Goal: Task Accomplishment & Management: Manage account settings

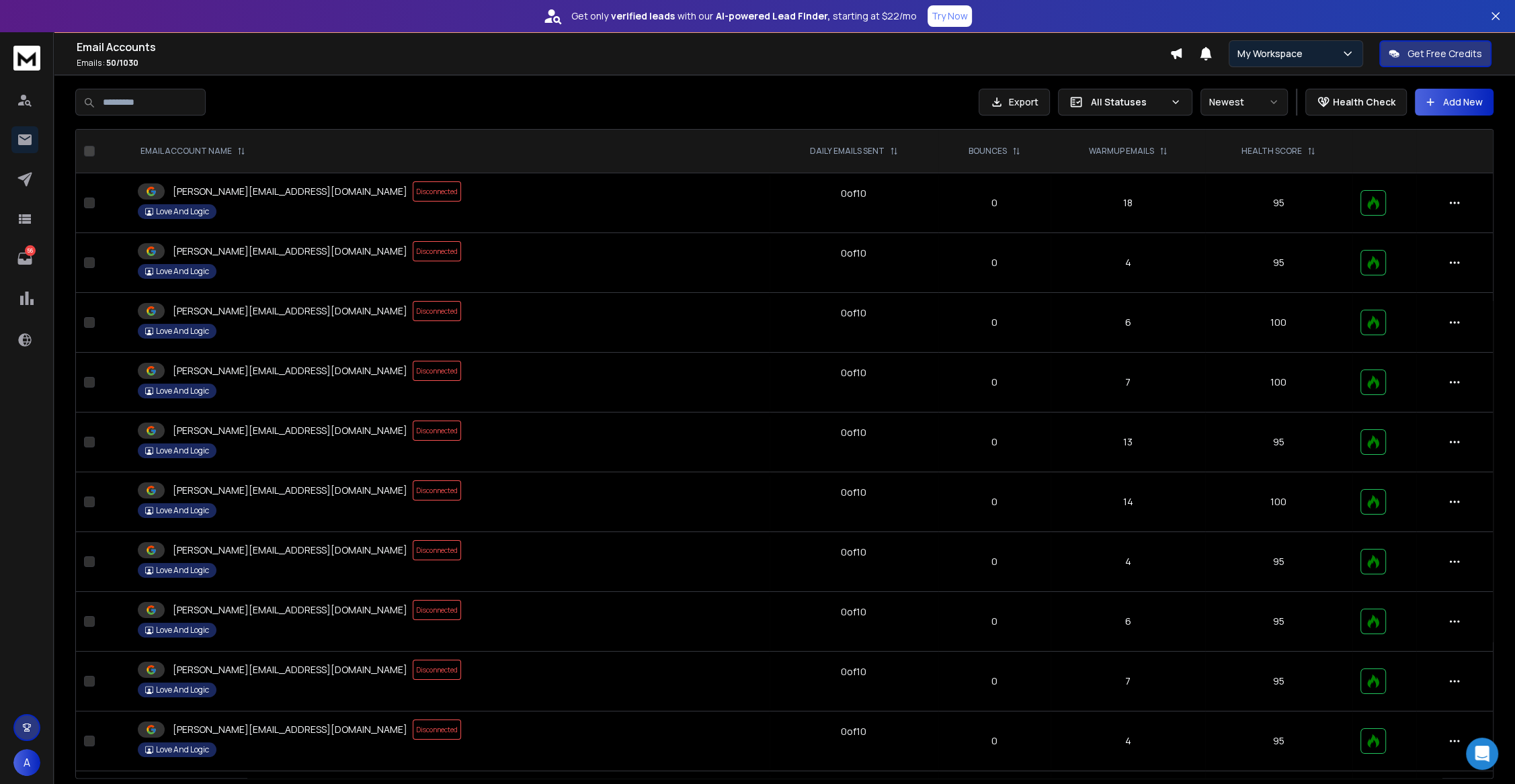
click at [1293, 55] on p "My Workspace" at bounding box center [1272, 53] width 70 height 13
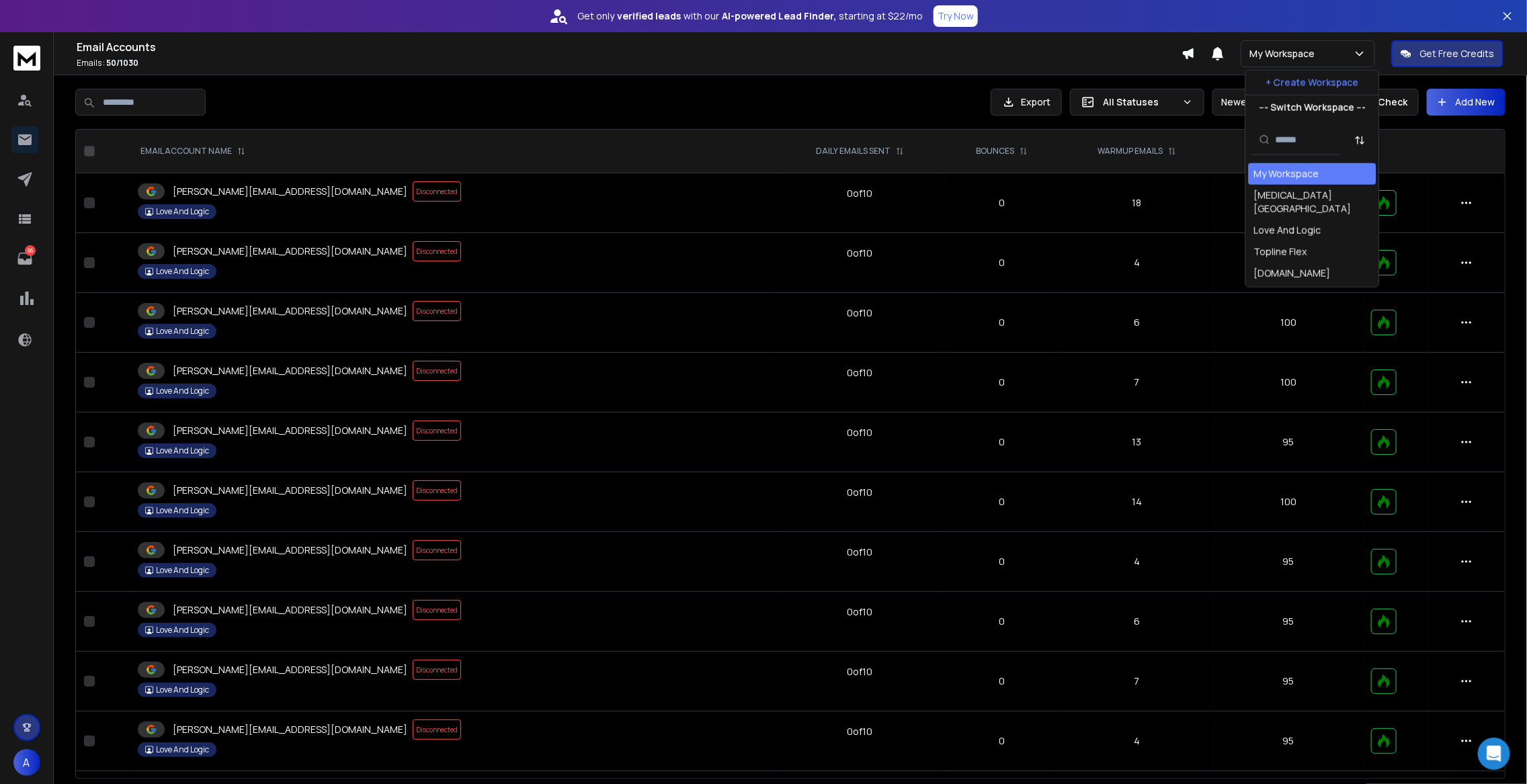
click at [1306, 83] on p "+ Create Workspace" at bounding box center [1312, 82] width 93 height 13
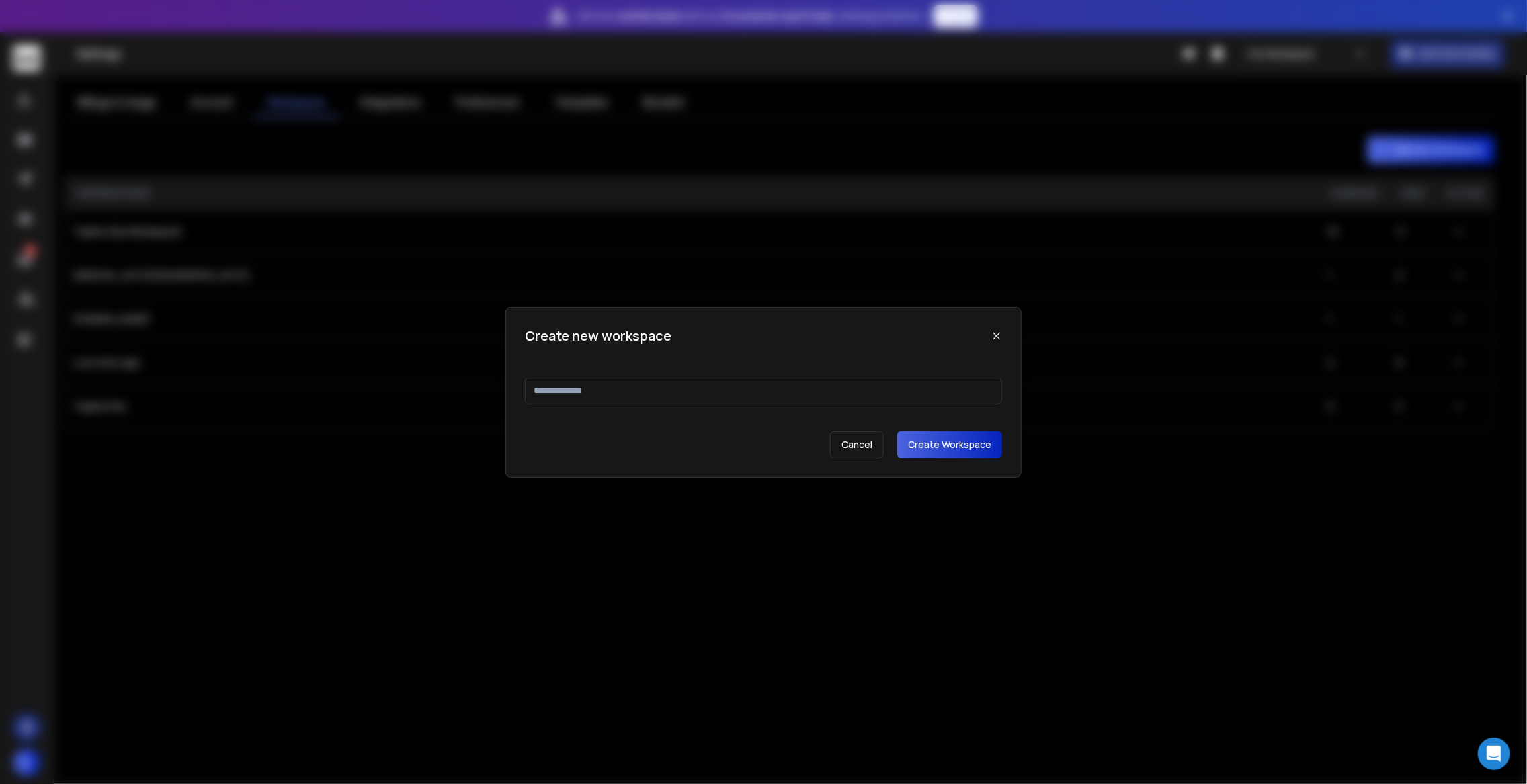
click at [607, 395] on input at bounding box center [764, 391] width 477 height 27
type input "**********"
click at [913, 442] on button "Create Workspace" at bounding box center [950, 445] width 105 height 27
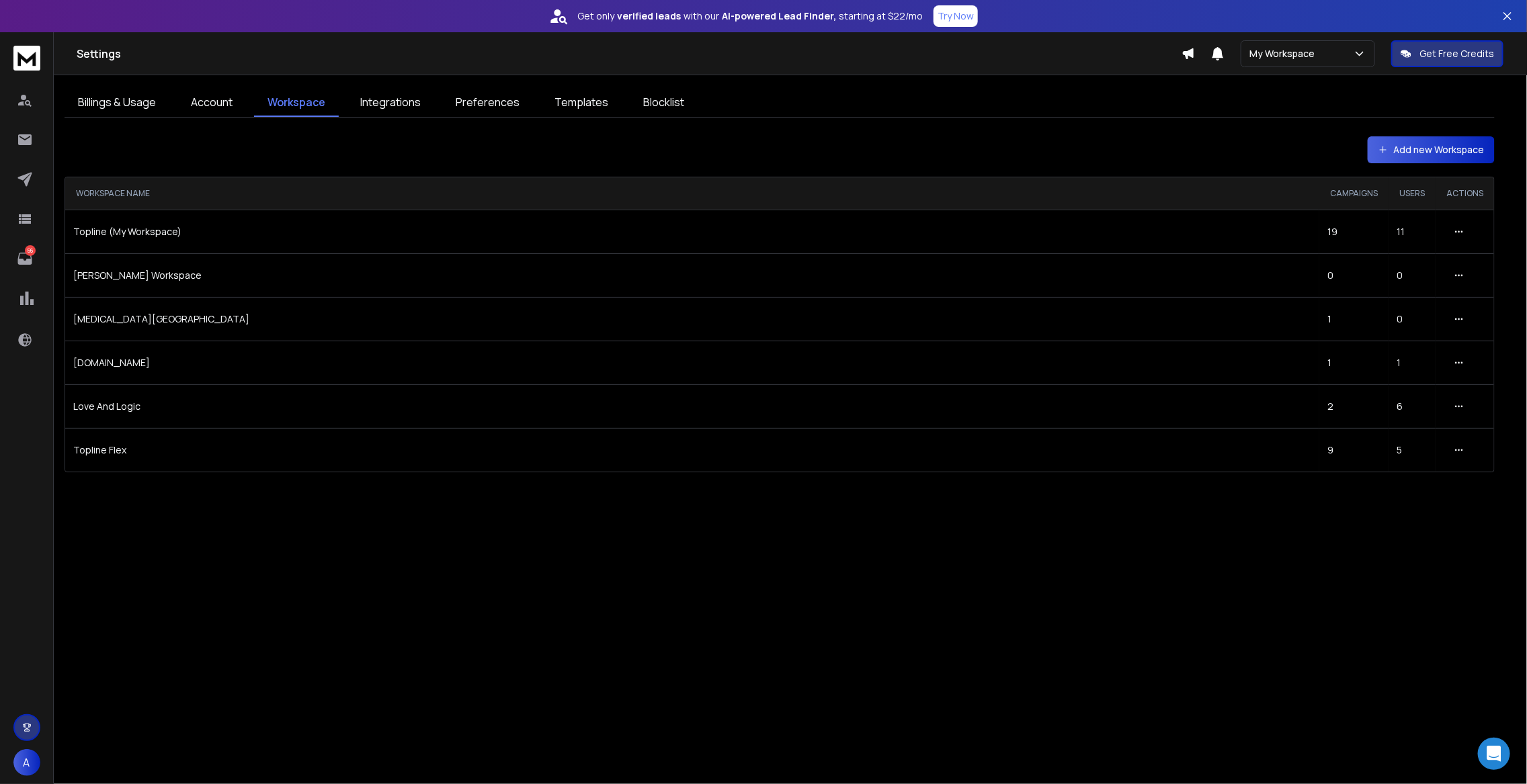
click at [197, 95] on link "Account" at bounding box center [211, 102] width 68 height 28
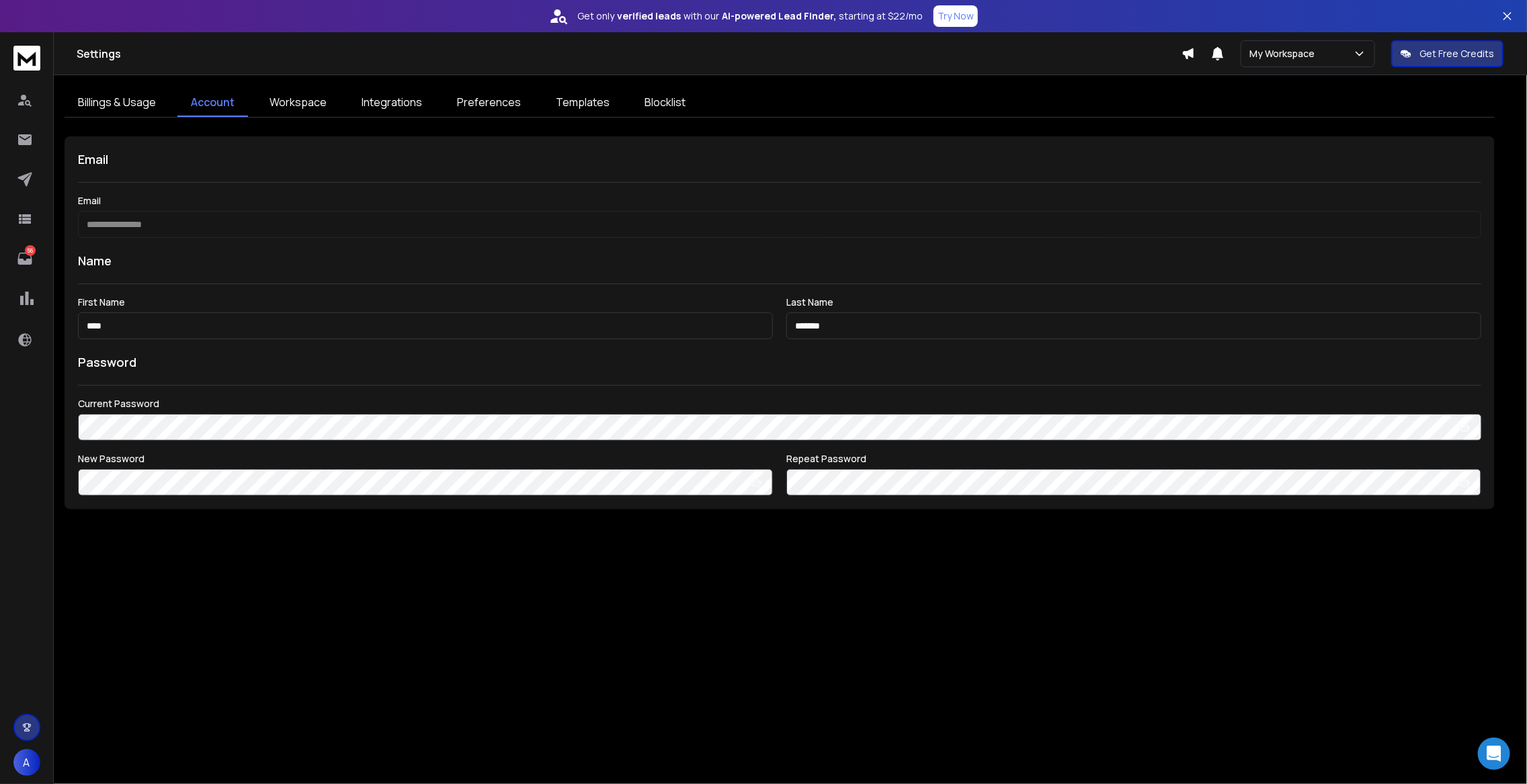
click at [140, 100] on link "Billings & Usage" at bounding box center [117, 102] width 105 height 28
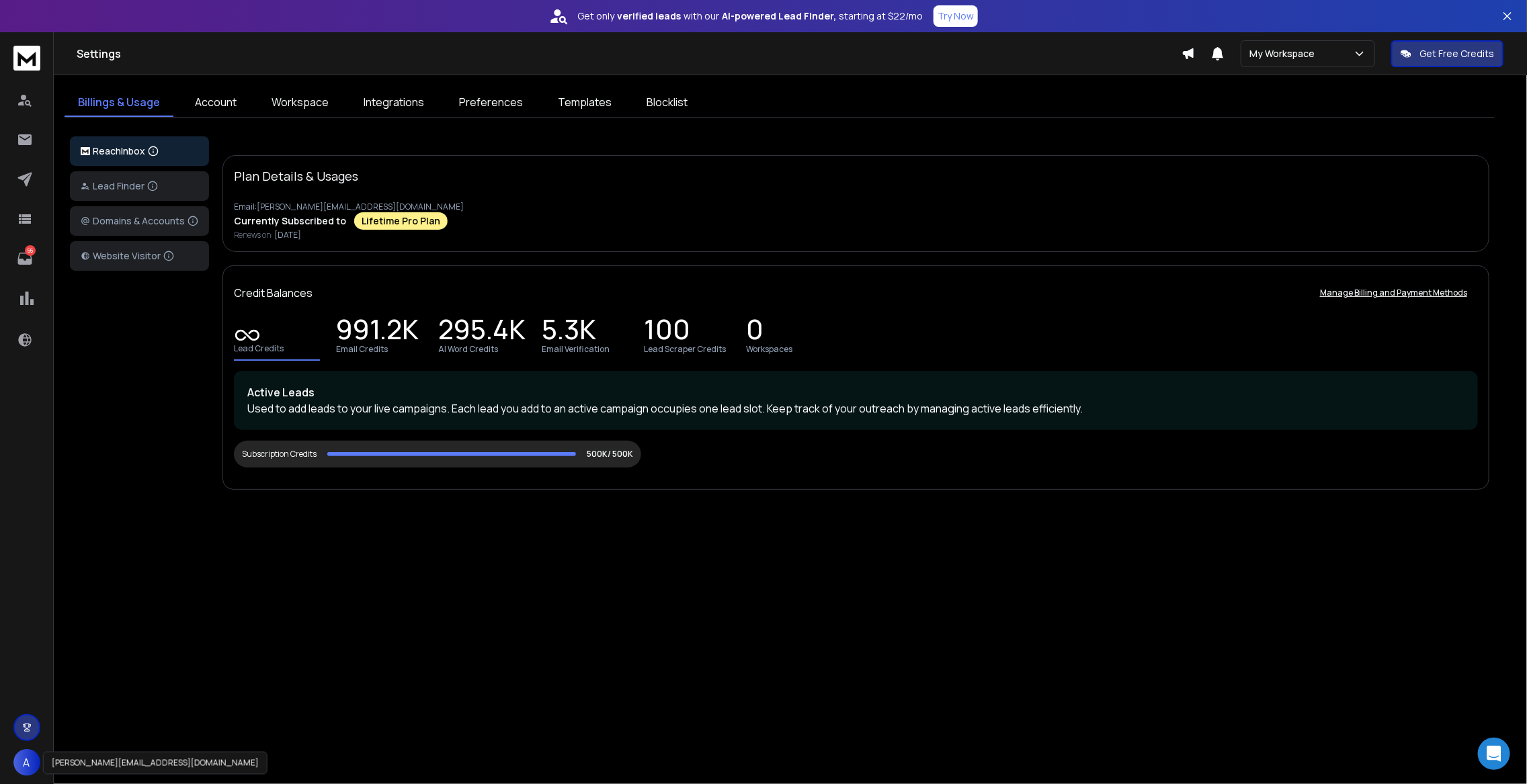
click at [34, 772] on span "A" at bounding box center [26, 762] width 27 height 27
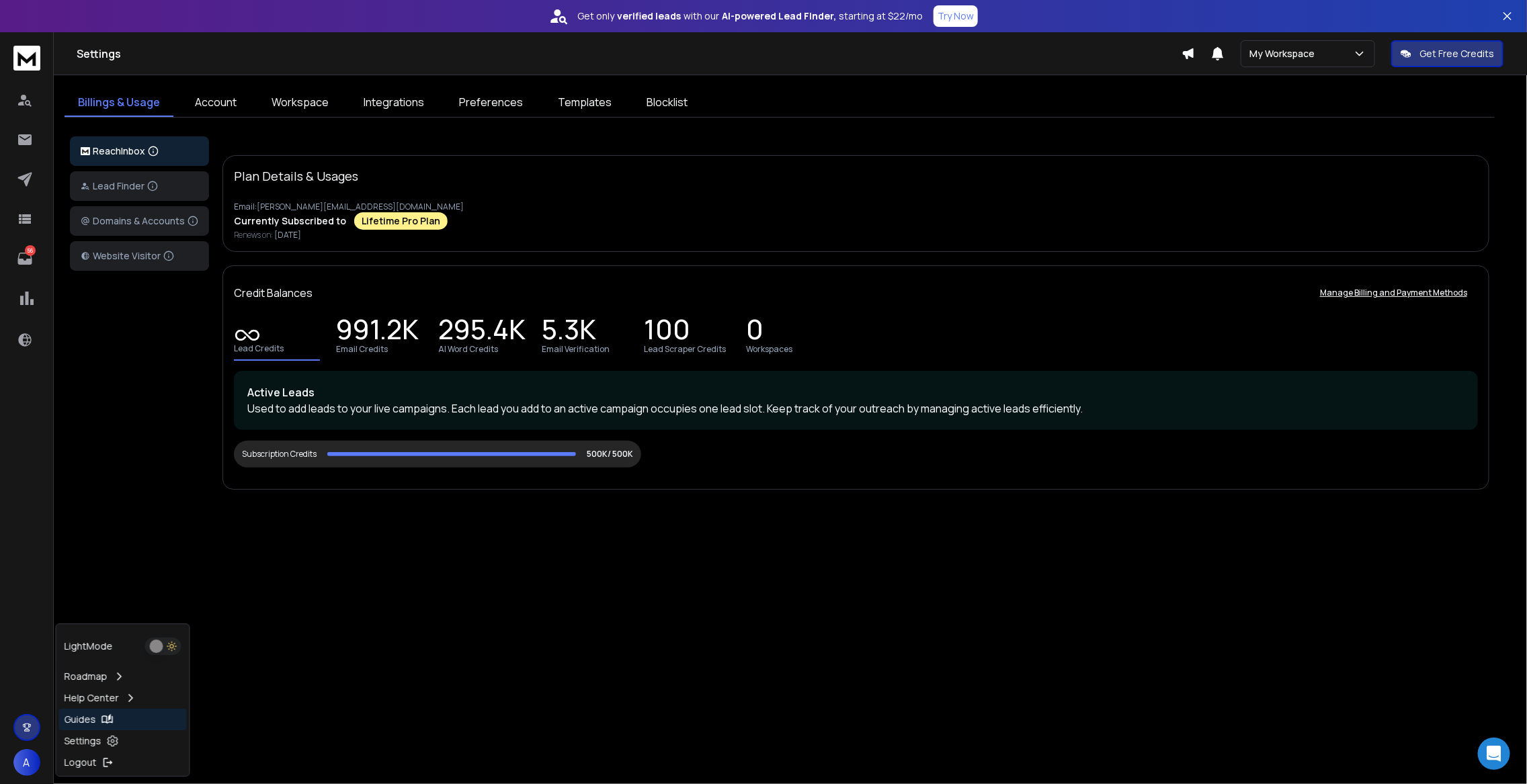
click at [116, 728] on link "Guides" at bounding box center [123, 719] width 128 height 22
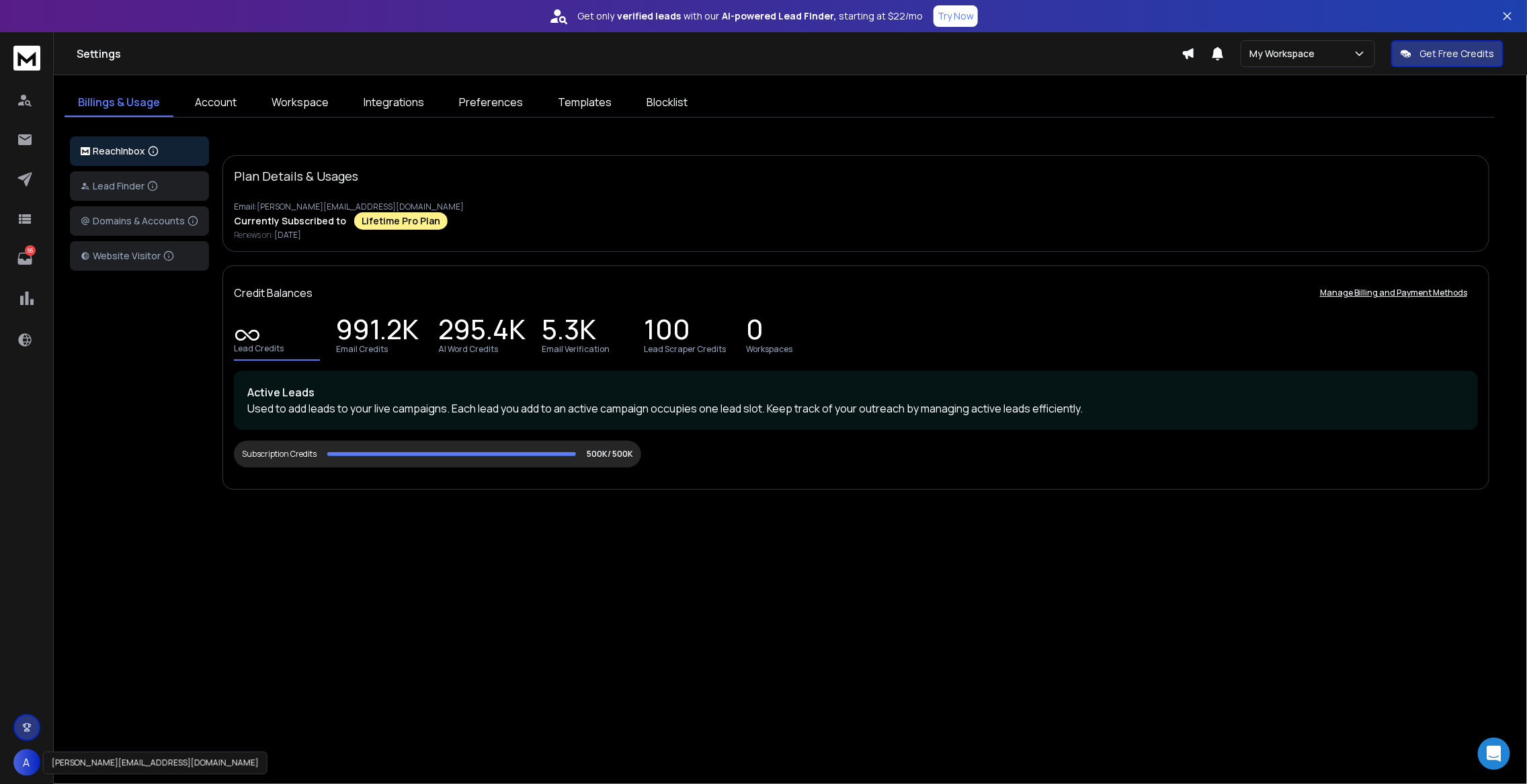
click at [40, 763] on body "Get only verified leads with our AI-powered Lead Finder, starting at $22/mo Try…" at bounding box center [764, 392] width 1527 height 784
click at [20, 764] on span "A" at bounding box center [26, 762] width 27 height 27
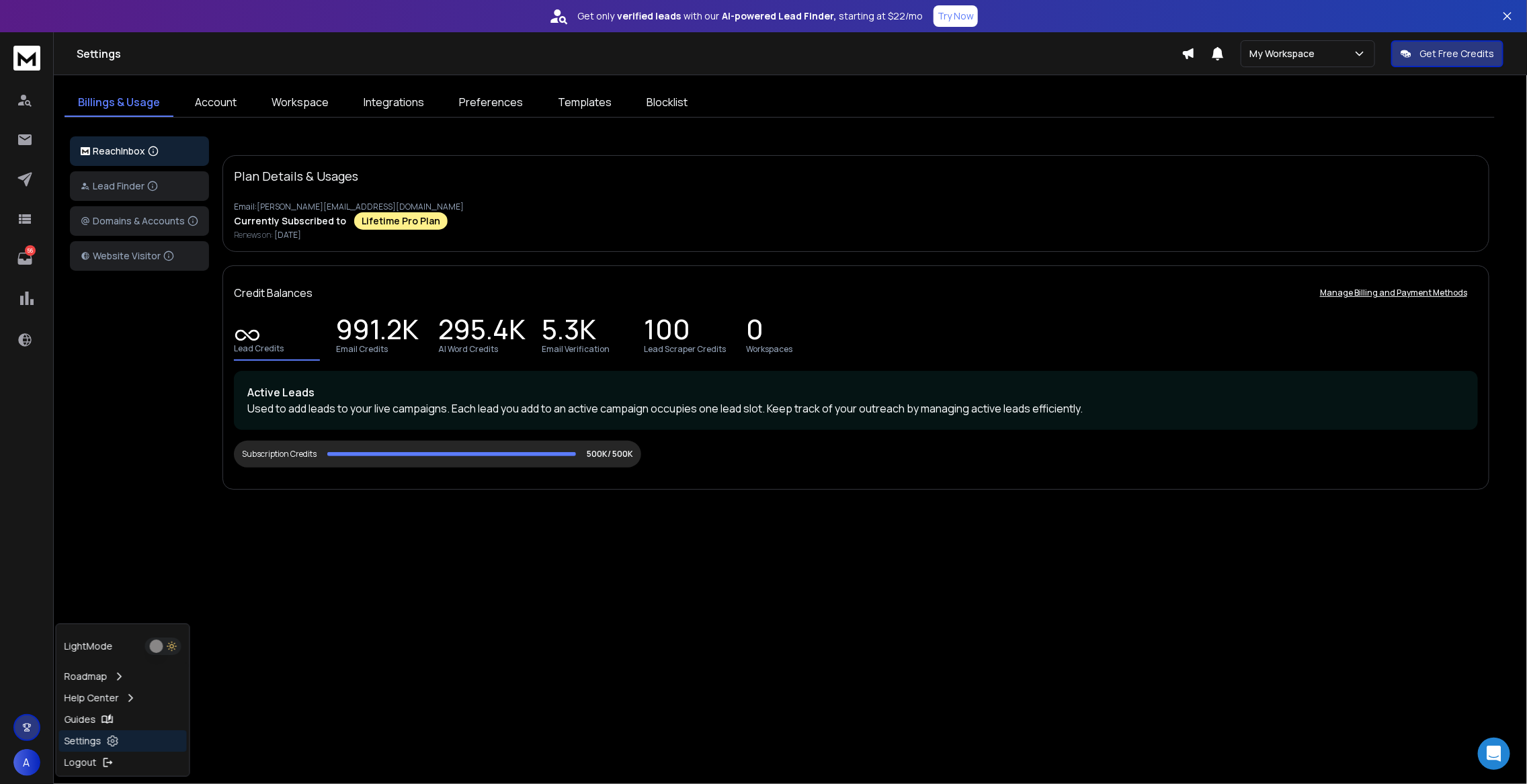
click at [102, 735] on div "Settings" at bounding box center [123, 741] width 128 height 22
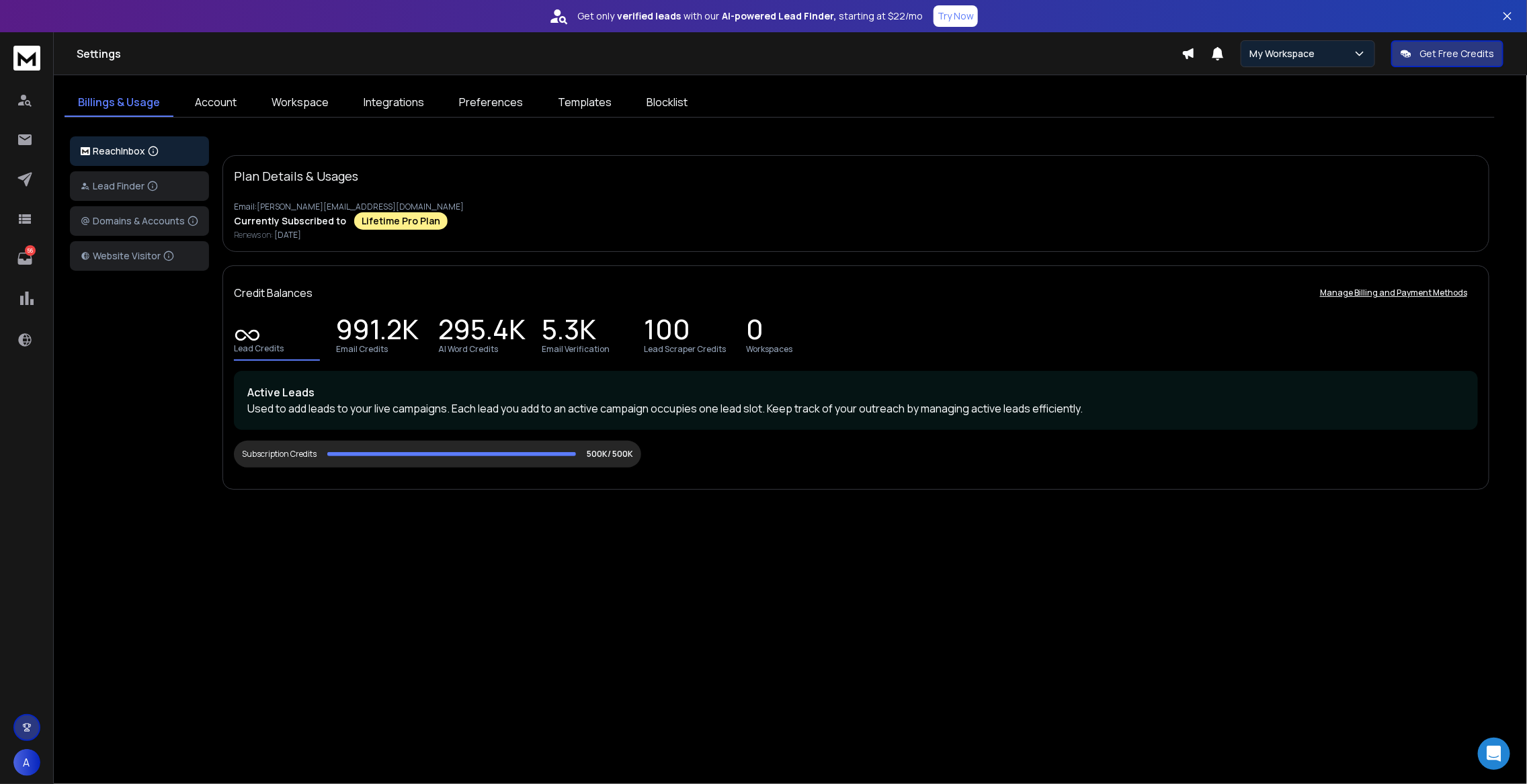
click at [1281, 45] on button "My Workspace" at bounding box center [1307, 54] width 135 height 27
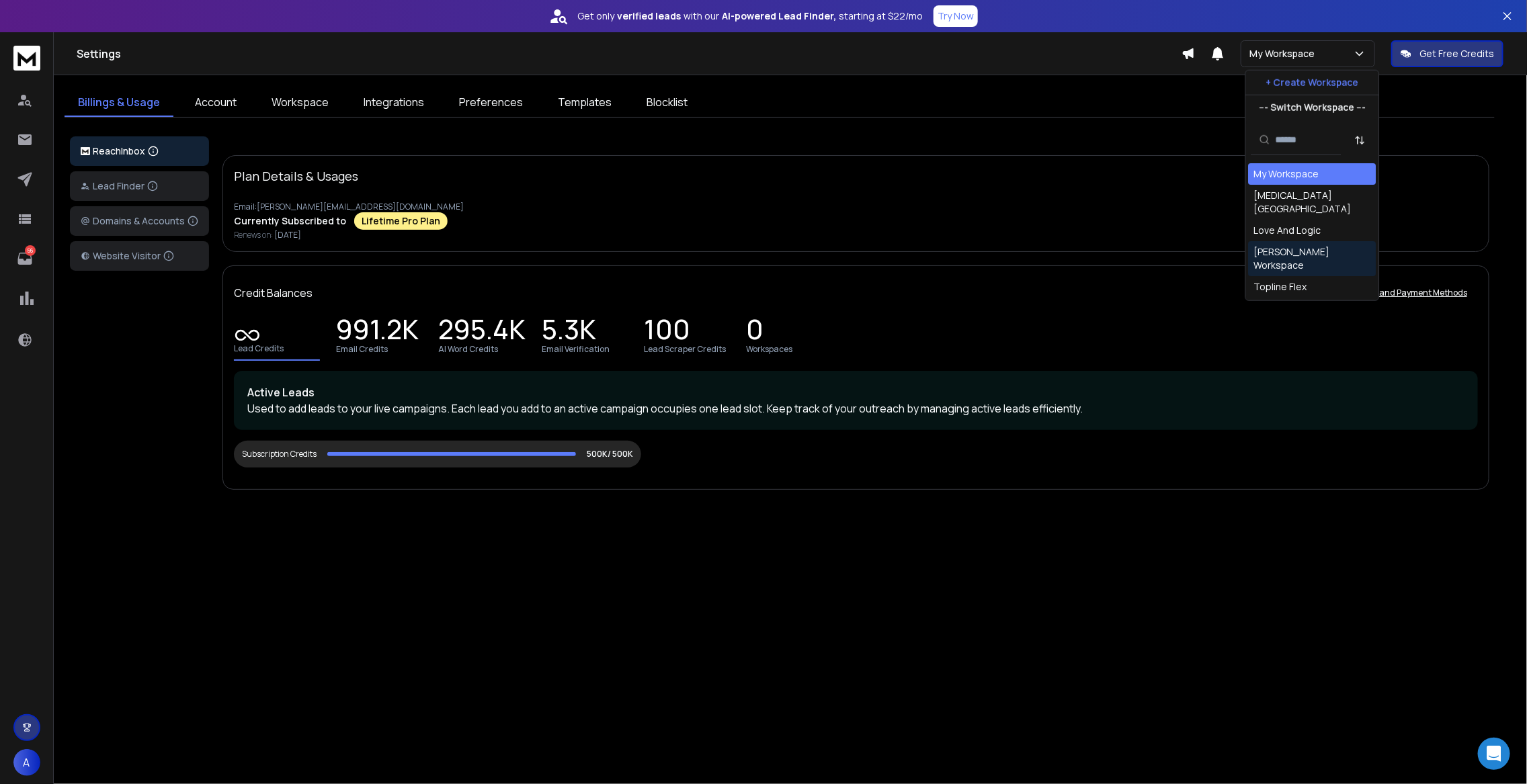
click at [36, 364] on div "56 A" at bounding box center [26, 410] width 54 height 757
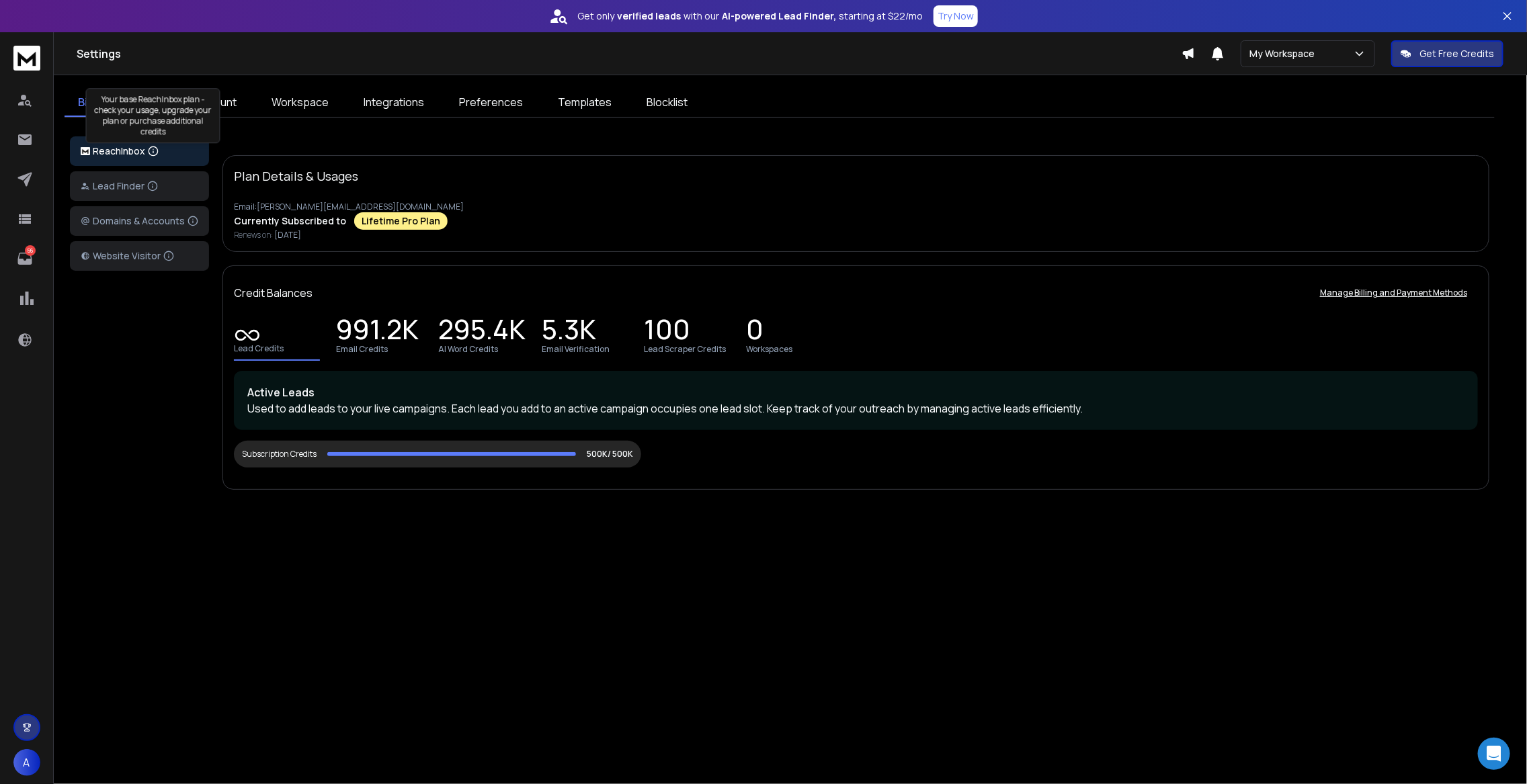
click at [194, 112] on div "Your base ReachInbox plan - check your usage, upgrade your plan or purchase add…" at bounding box center [153, 115] width 135 height 55
click at [231, 98] on link "Account" at bounding box center [215, 102] width 68 height 28
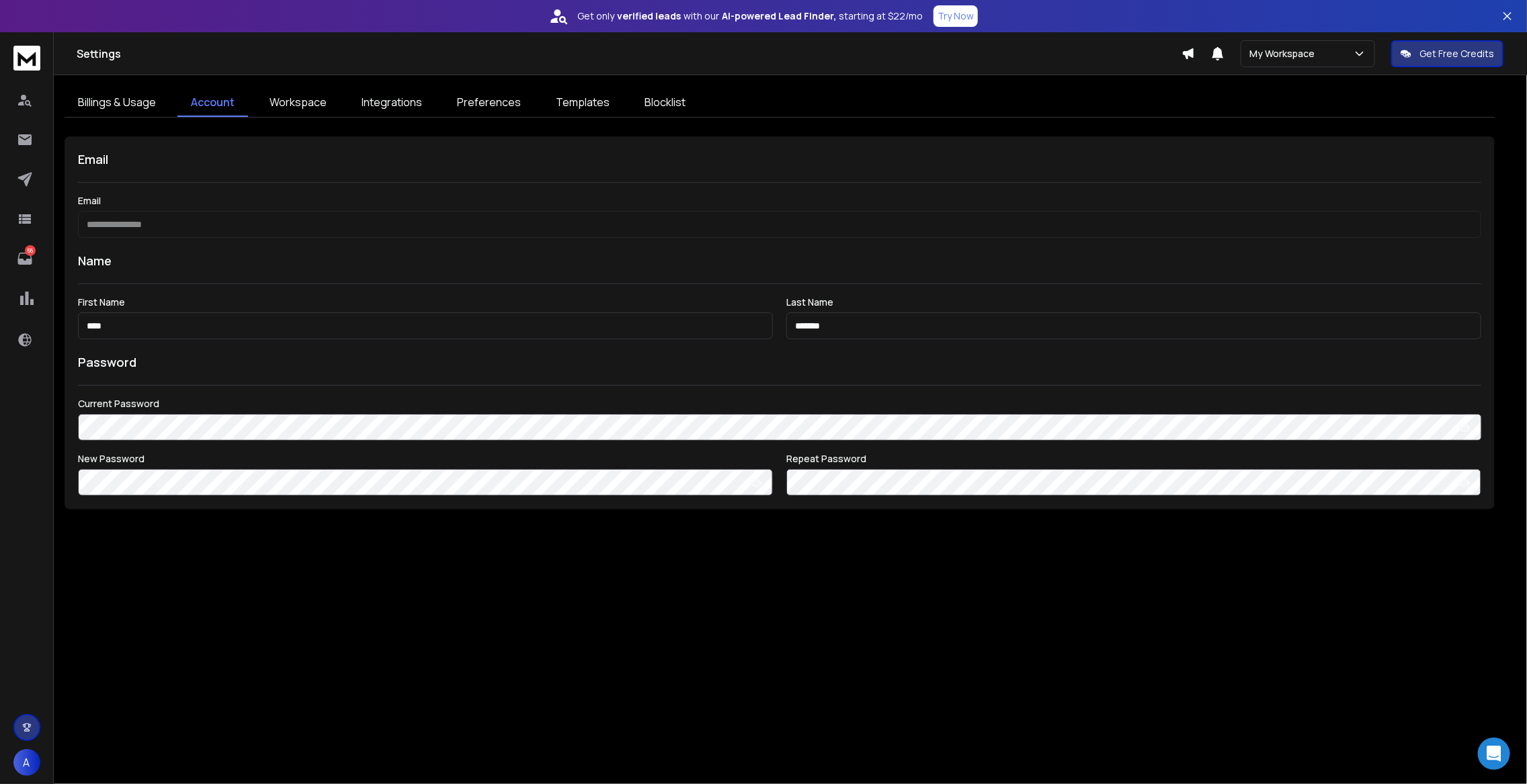
click at [297, 102] on link "Workspace" at bounding box center [298, 102] width 84 height 28
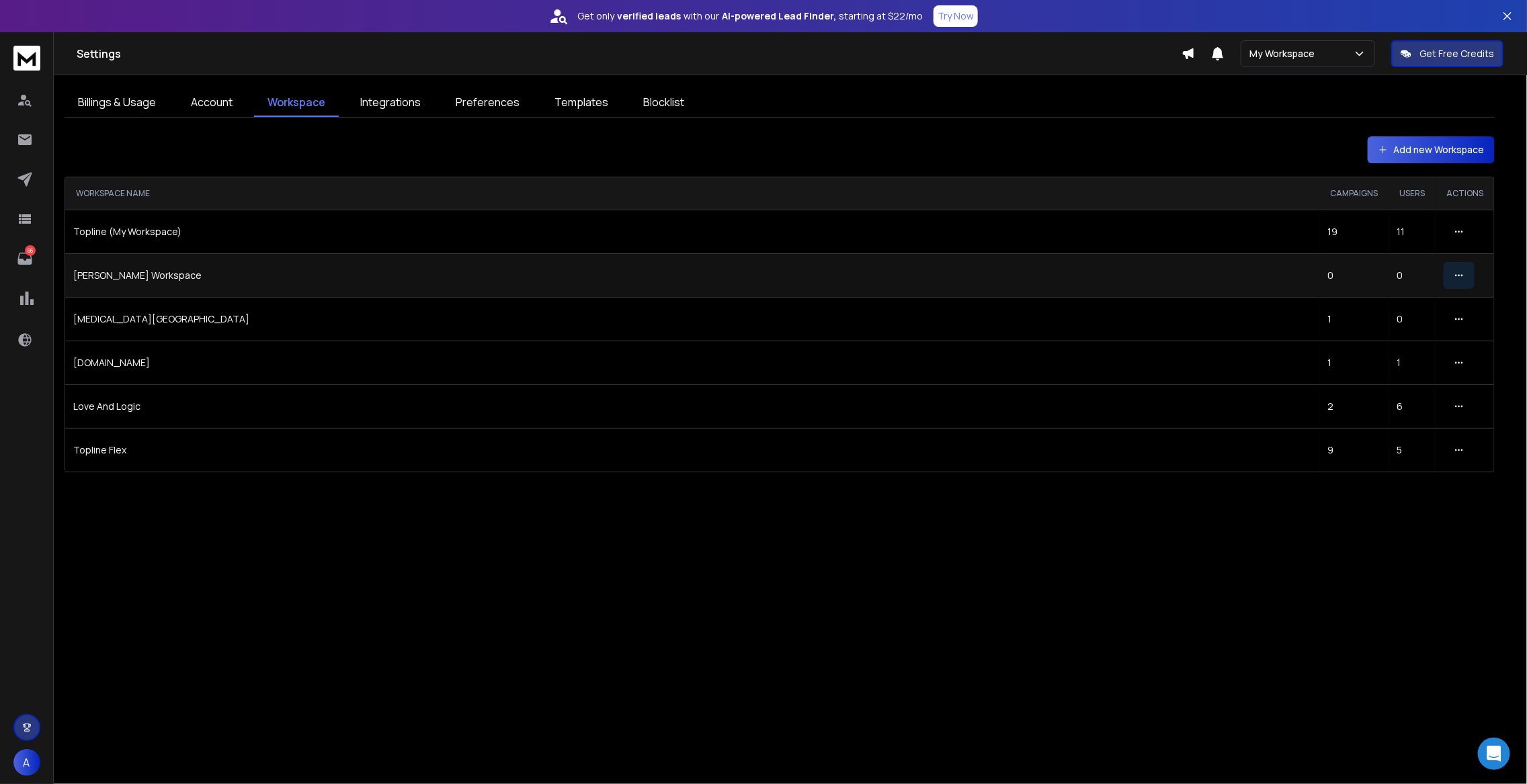
click at [1461, 271] on icon "button" at bounding box center [1459, 275] width 9 height 9
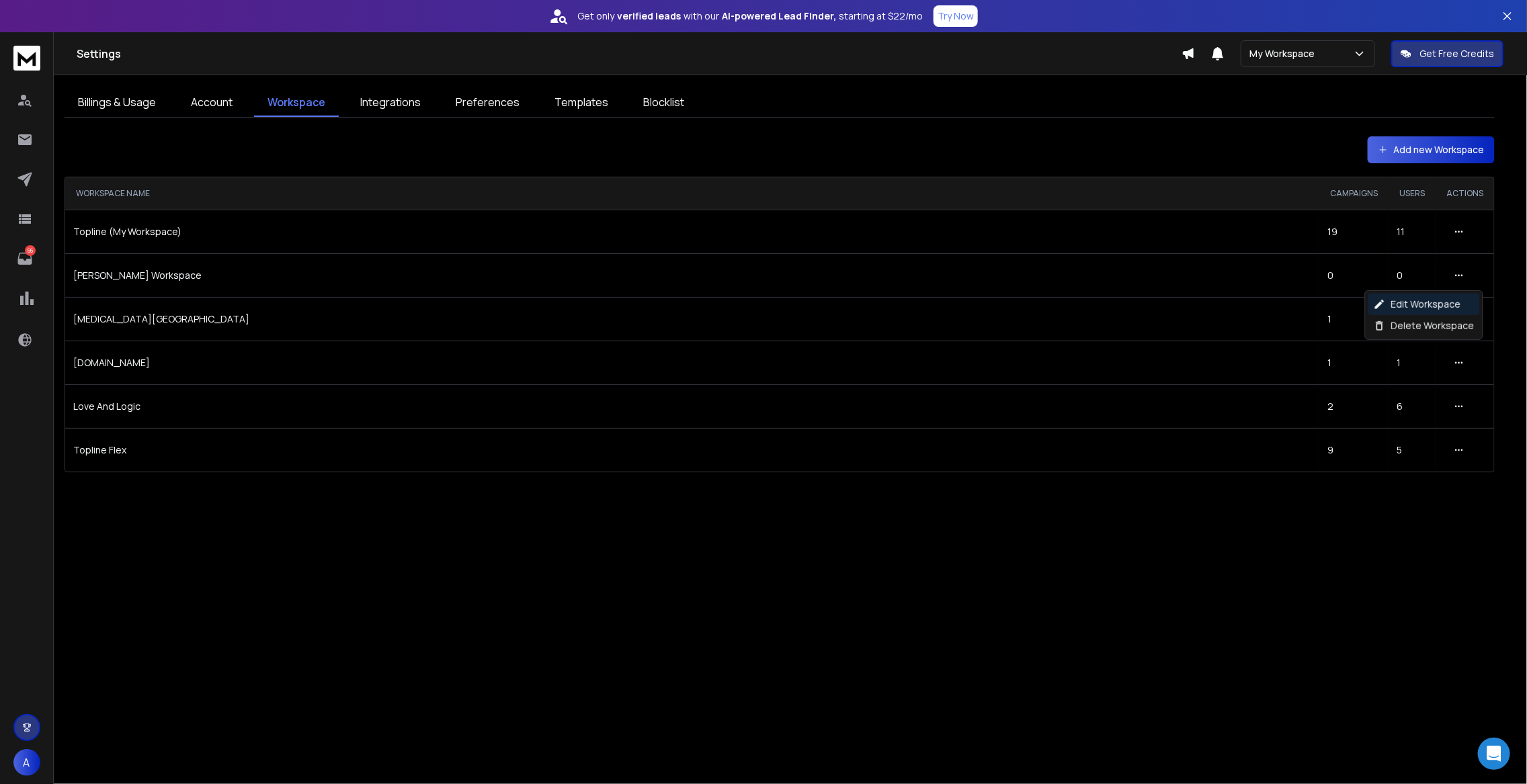
click at [1459, 300] on div "Edit Workspace" at bounding box center [1424, 304] width 112 height 22
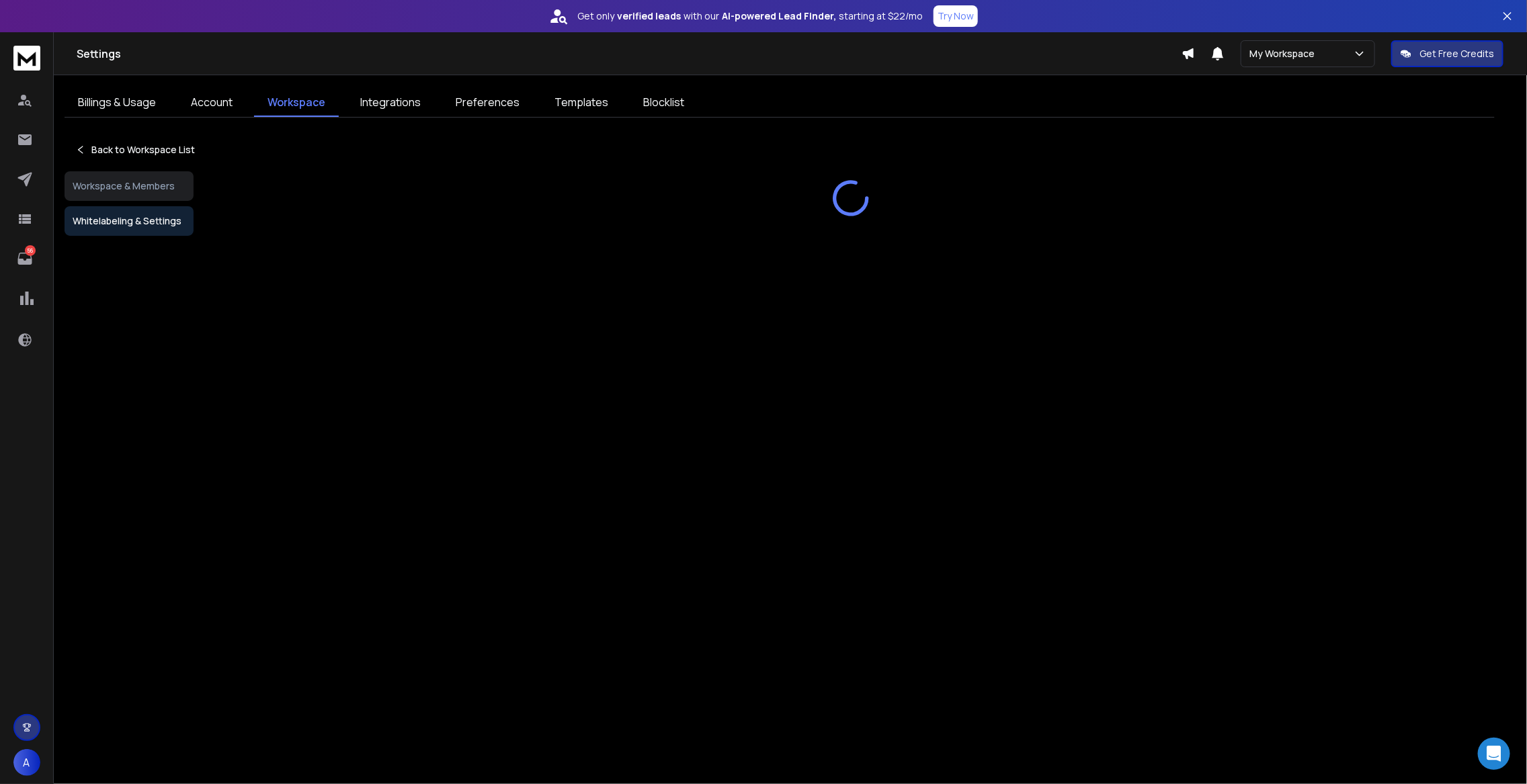
click at [160, 226] on button "Whitelabeling & Settings" at bounding box center [129, 221] width 129 height 29
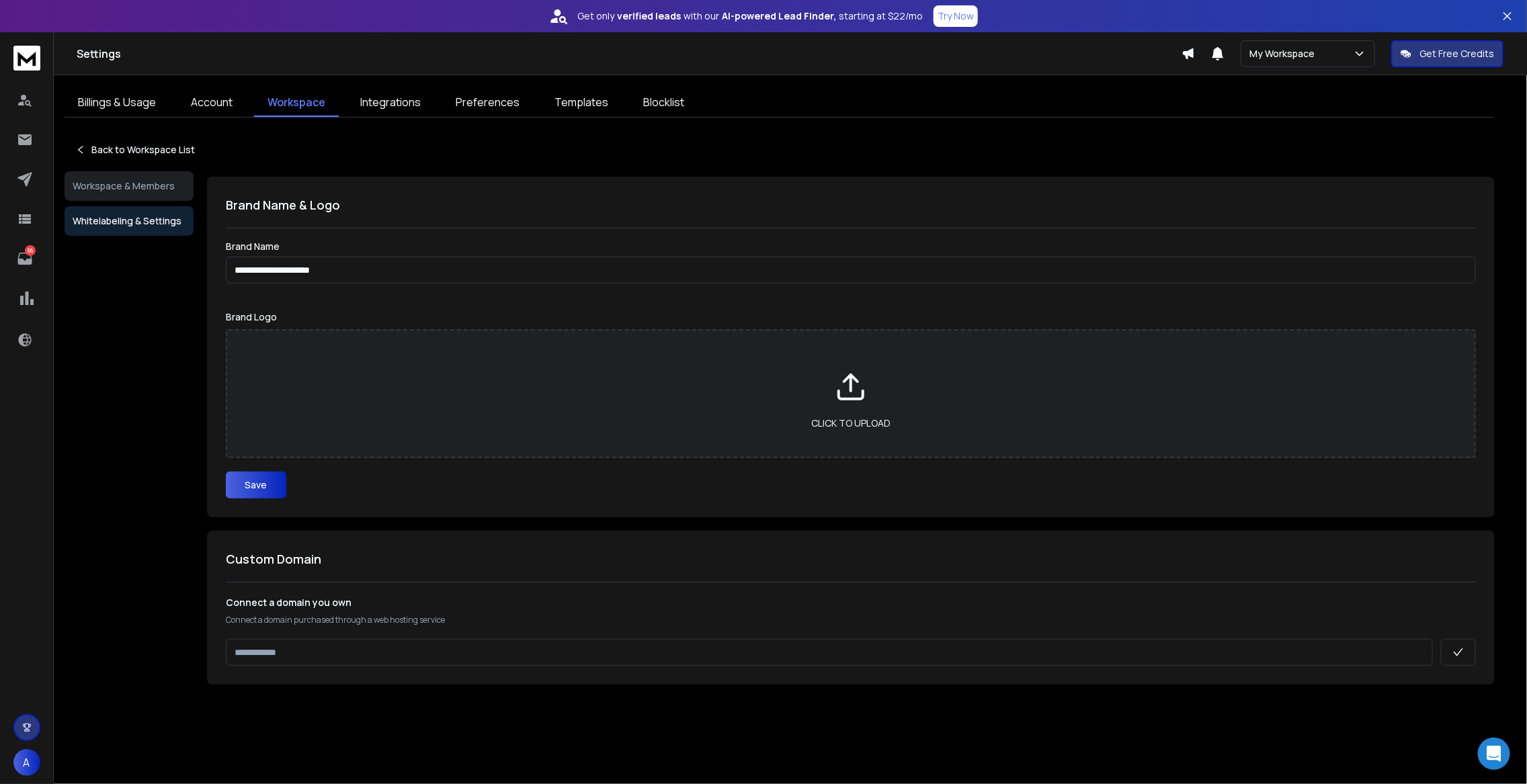
click at [141, 169] on div "**********" at bounding box center [780, 453] width 1430 height 633
click at [141, 157] on button "Back to Workspace List" at bounding box center [135, 150] width 141 height 27
click at [135, 180] on button "Workspace & Members" at bounding box center [129, 186] width 129 height 29
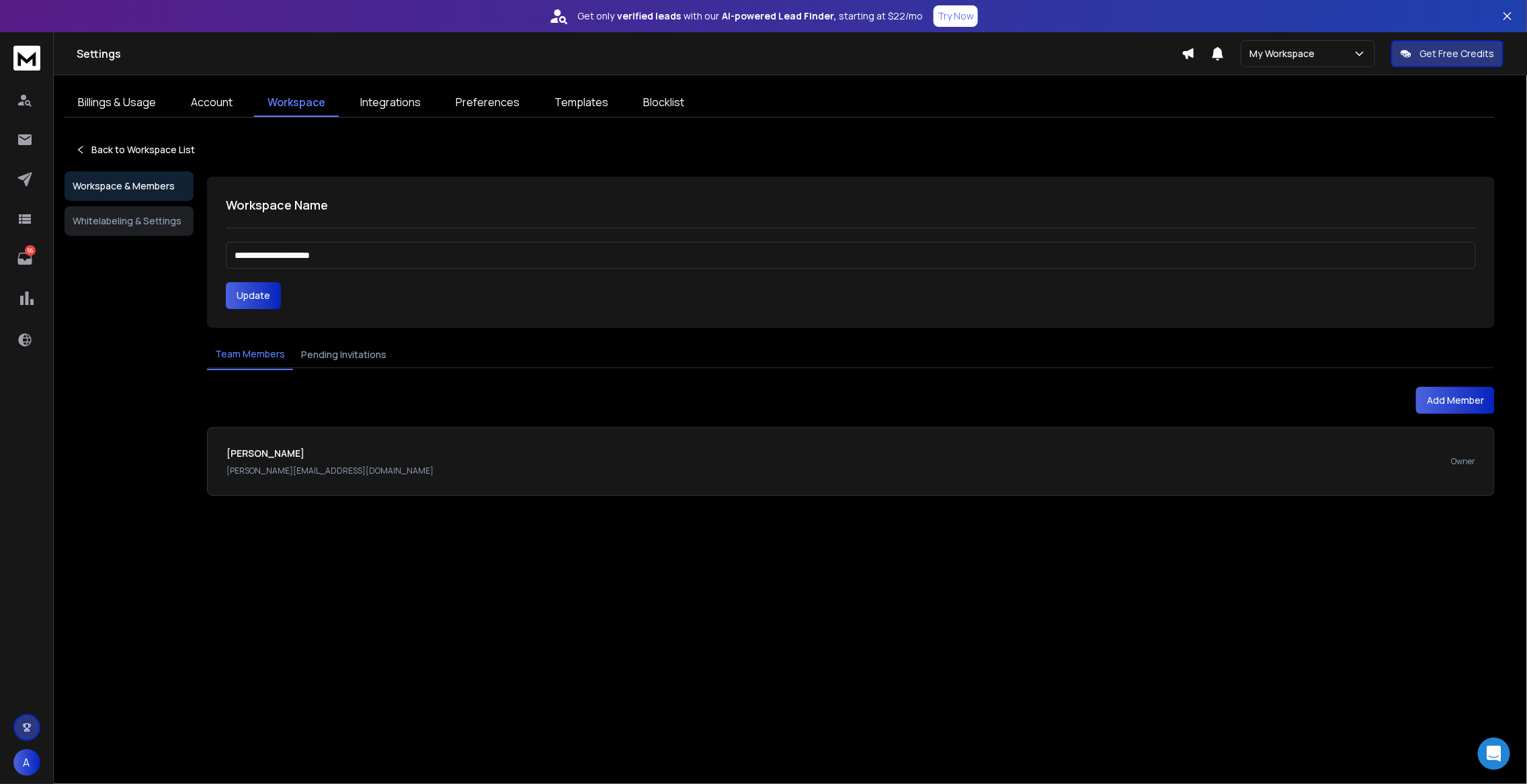
click at [324, 362] on button "Pending Invitations" at bounding box center [344, 355] width 102 height 29
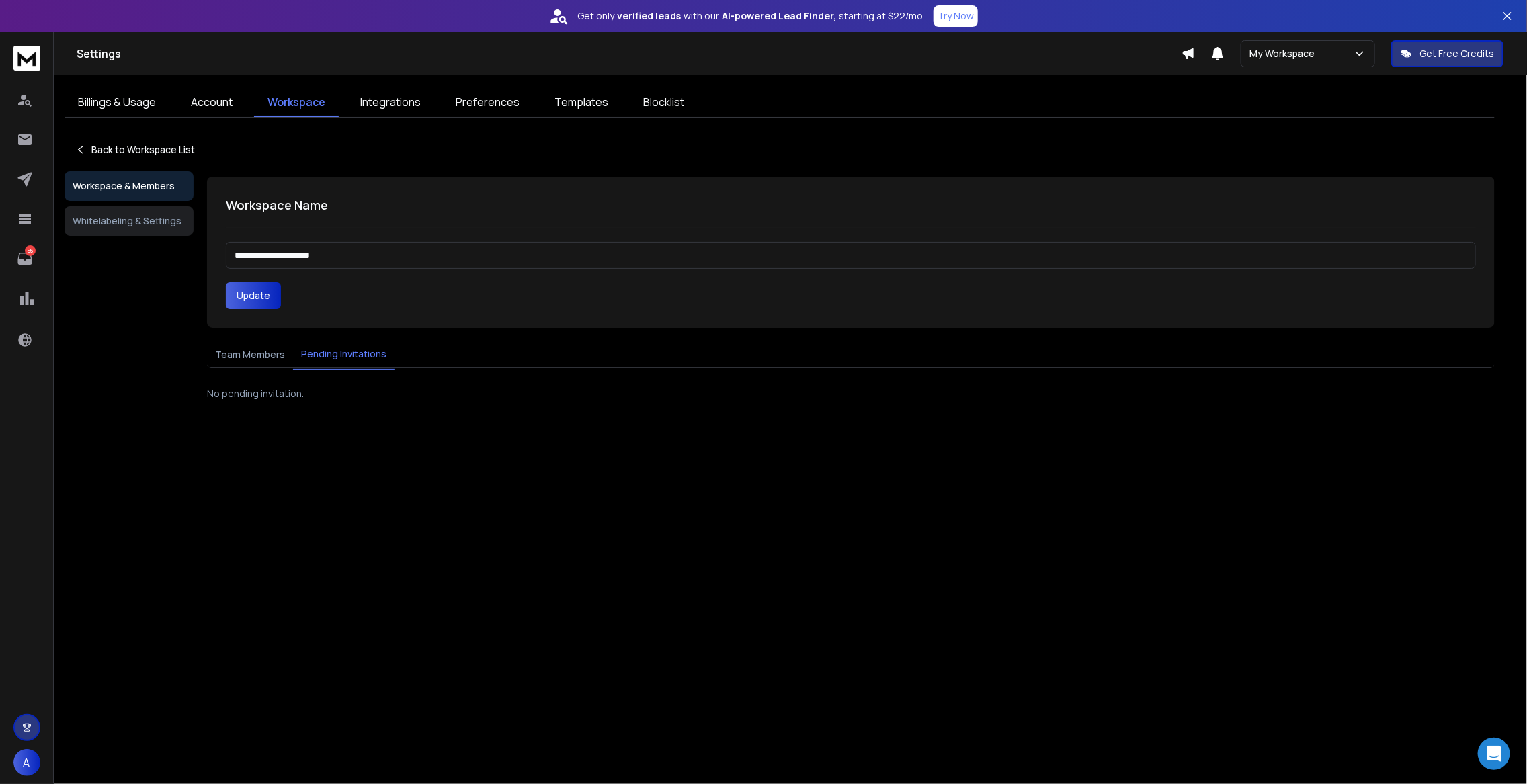
click at [250, 345] on button "Team Members" at bounding box center [250, 355] width 86 height 29
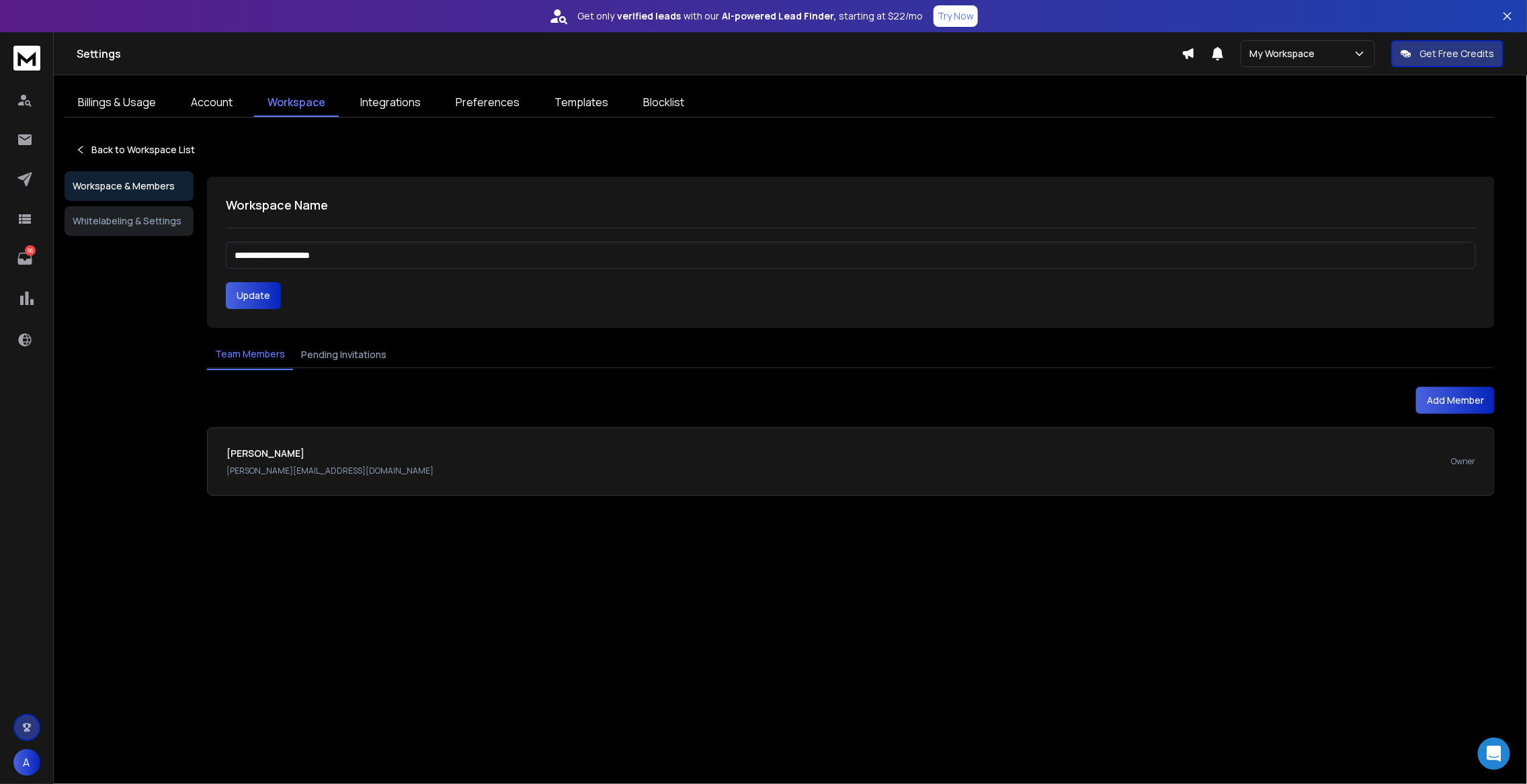
click at [1478, 403] on button "Add Member" at bounding box center [1455, 400] width 79 height 27
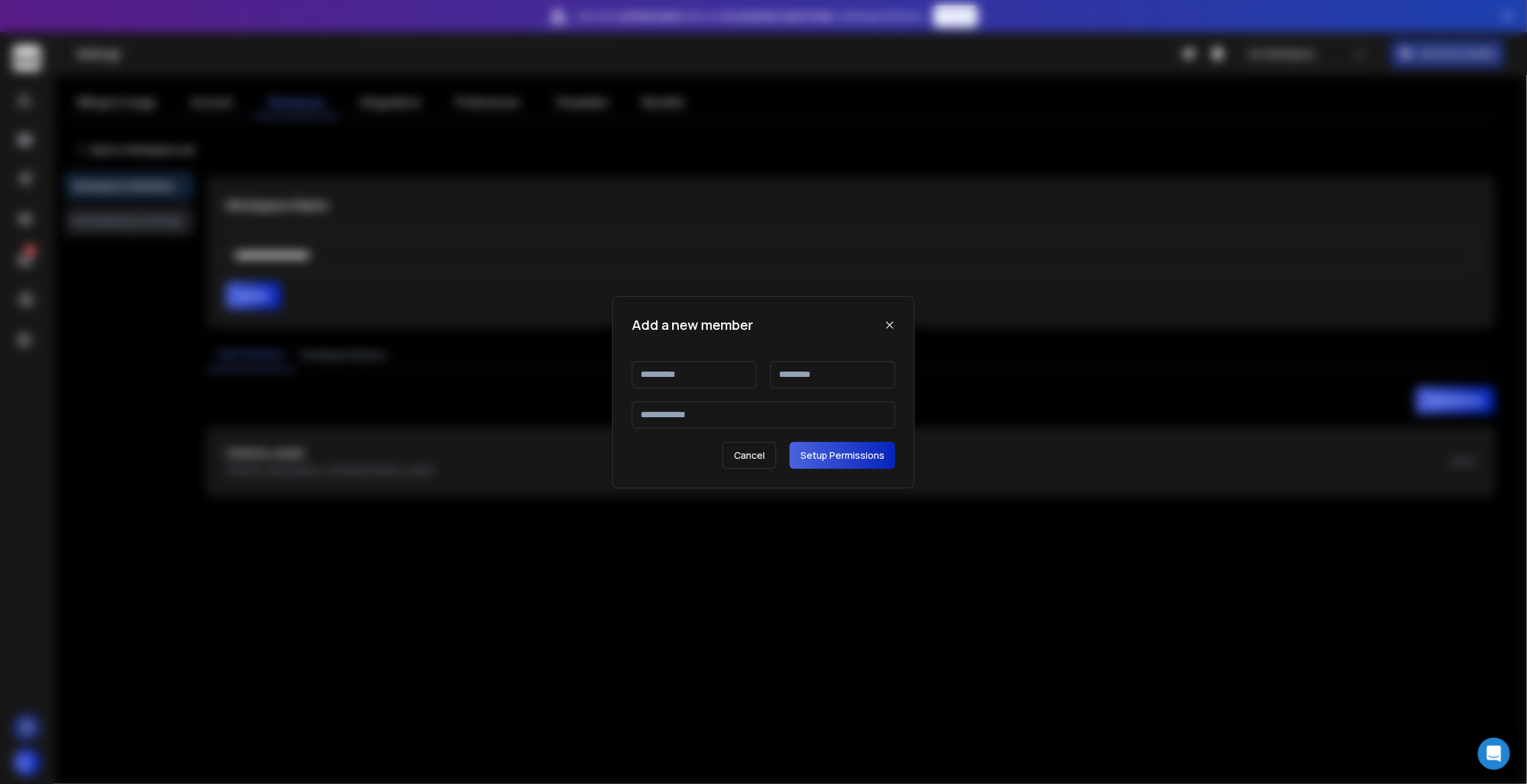
click at [702, 345] on div "Add a new member" at bounding box center [764, 339] width 264 height 46
click at [704, 362] on input at bounding box center [694, 375] width 125 height 27
type input "****"
type input "*******"
type input "**********"
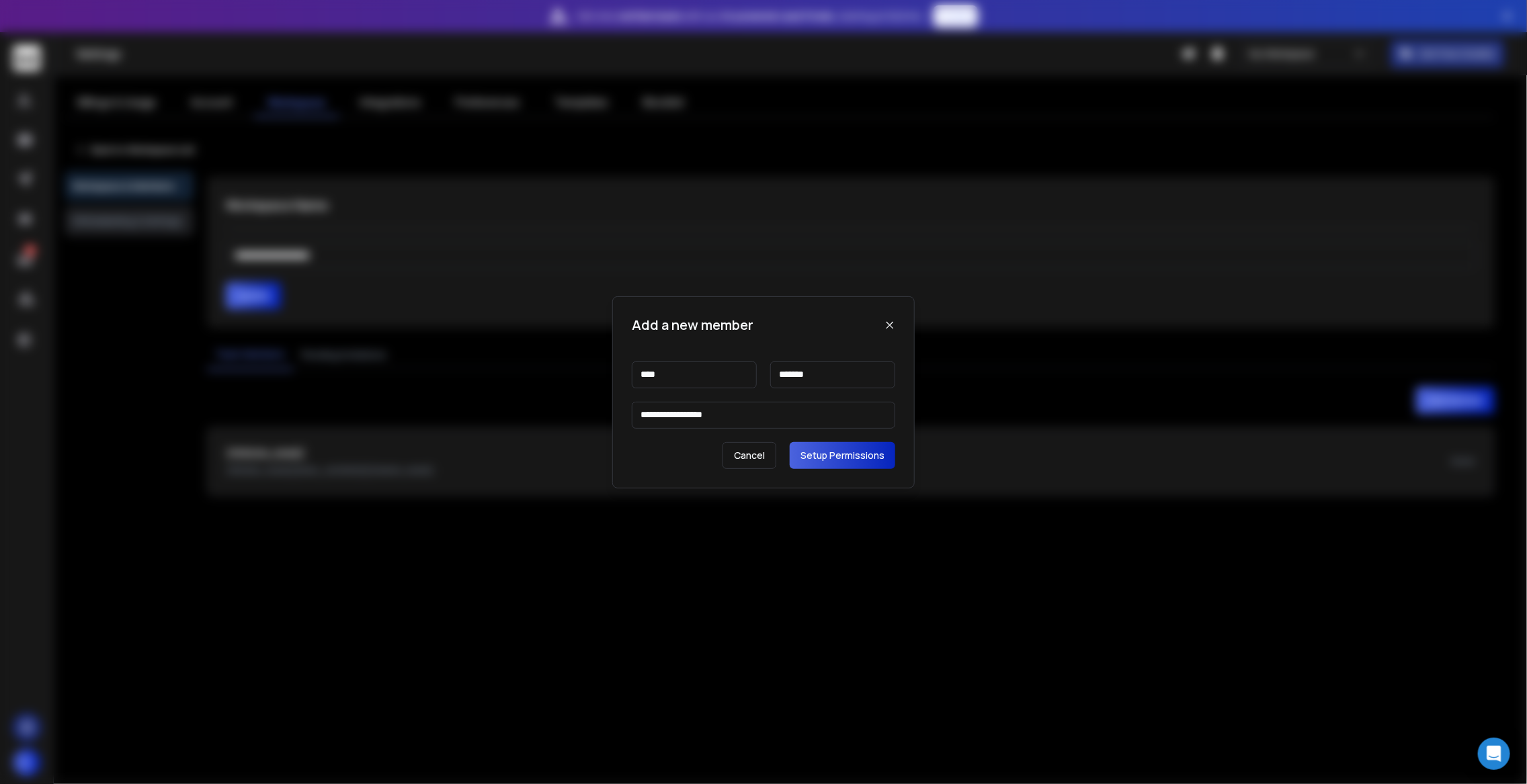
click at [854, 454] on button "Setup Permissions" at bounding box center [842, 455] width 105 height 27
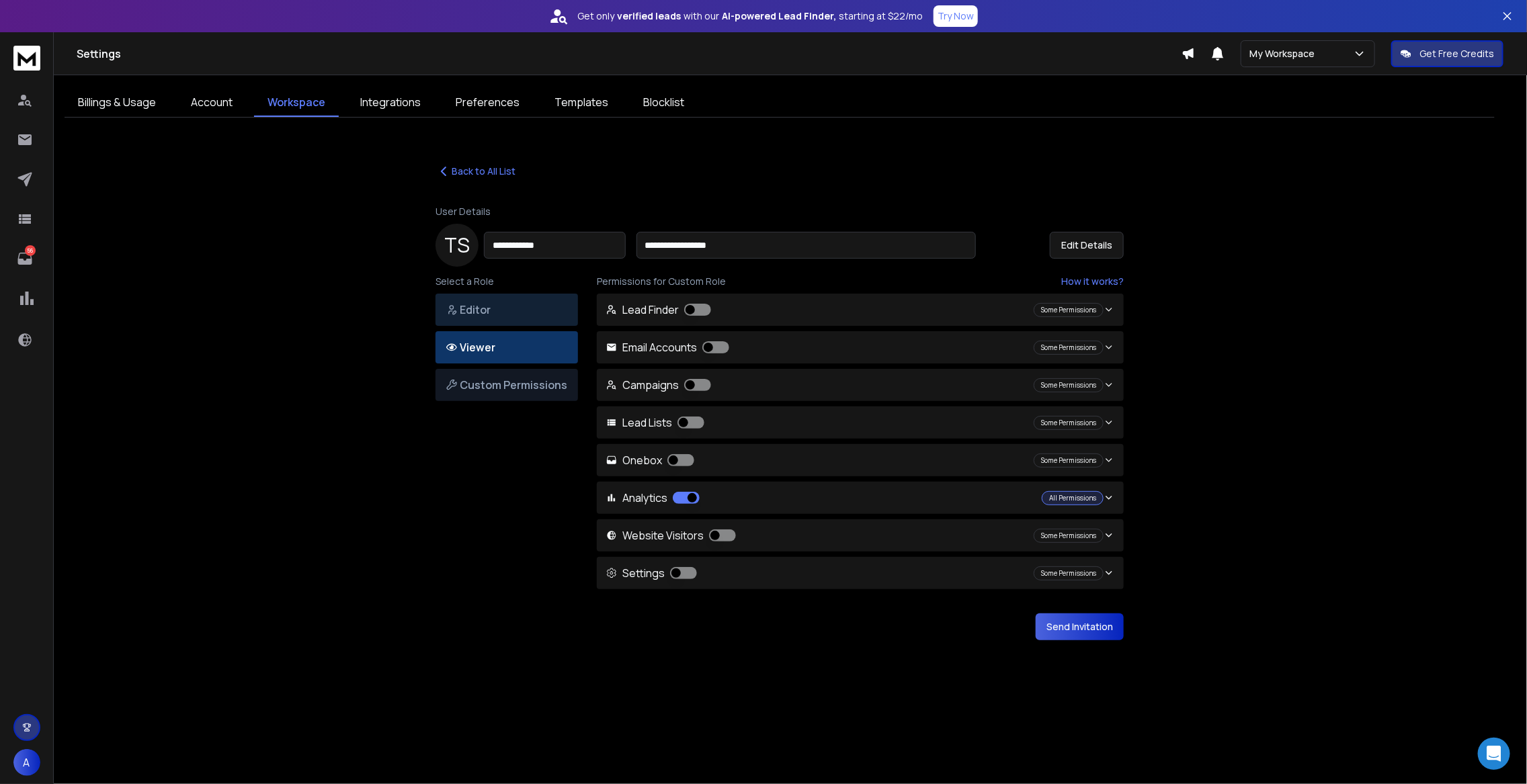
click at [499, 299] on div "Editor" at bounding box center [507, 309] width 142 height 32
click at [478, 315] on p "Editor" at bounding box center [506, 309] width 121 height 16
click at [456, 315] on button "Editor" at bounding box center [450, 309] width 10 height 33
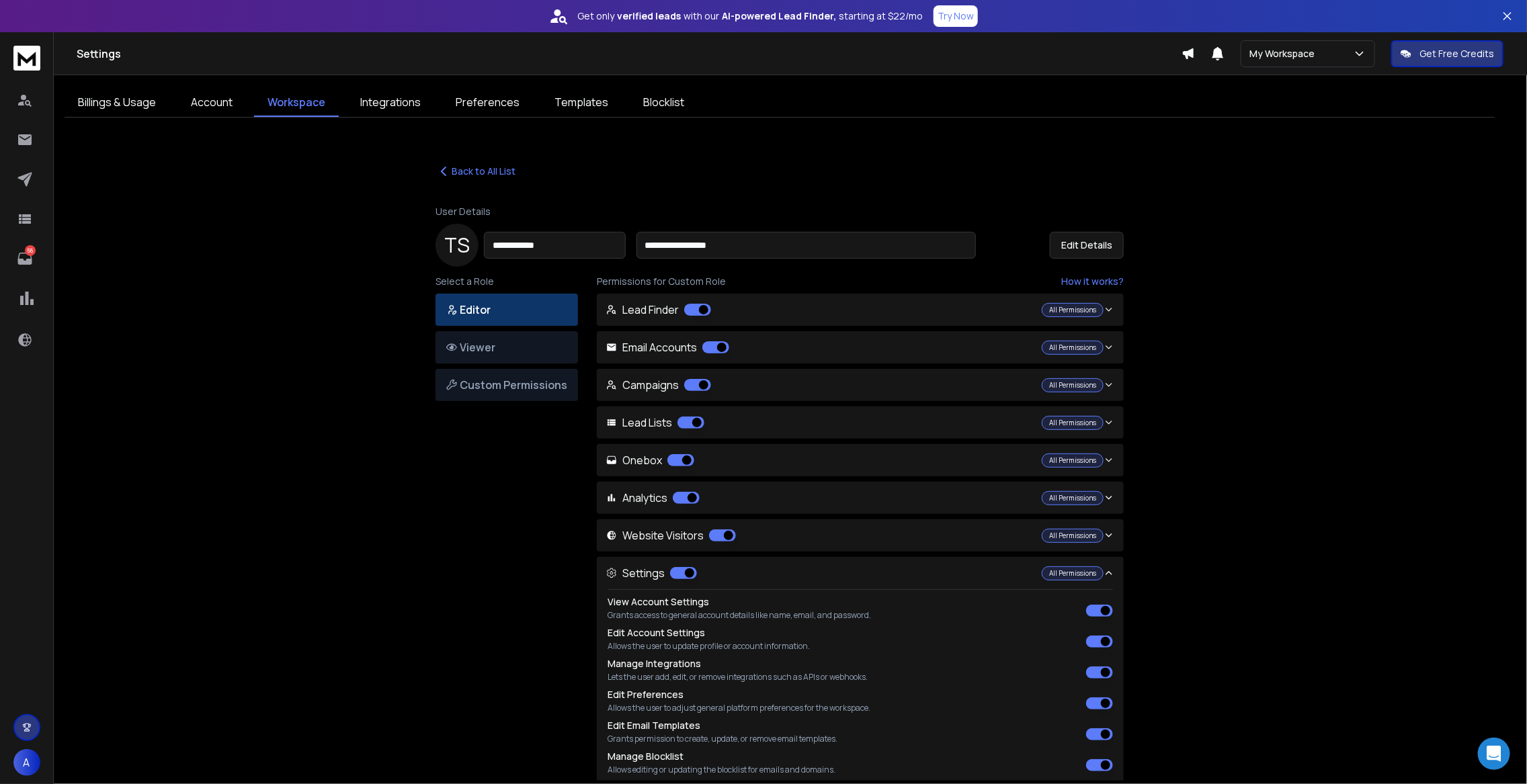
scroll to position [83, 0]
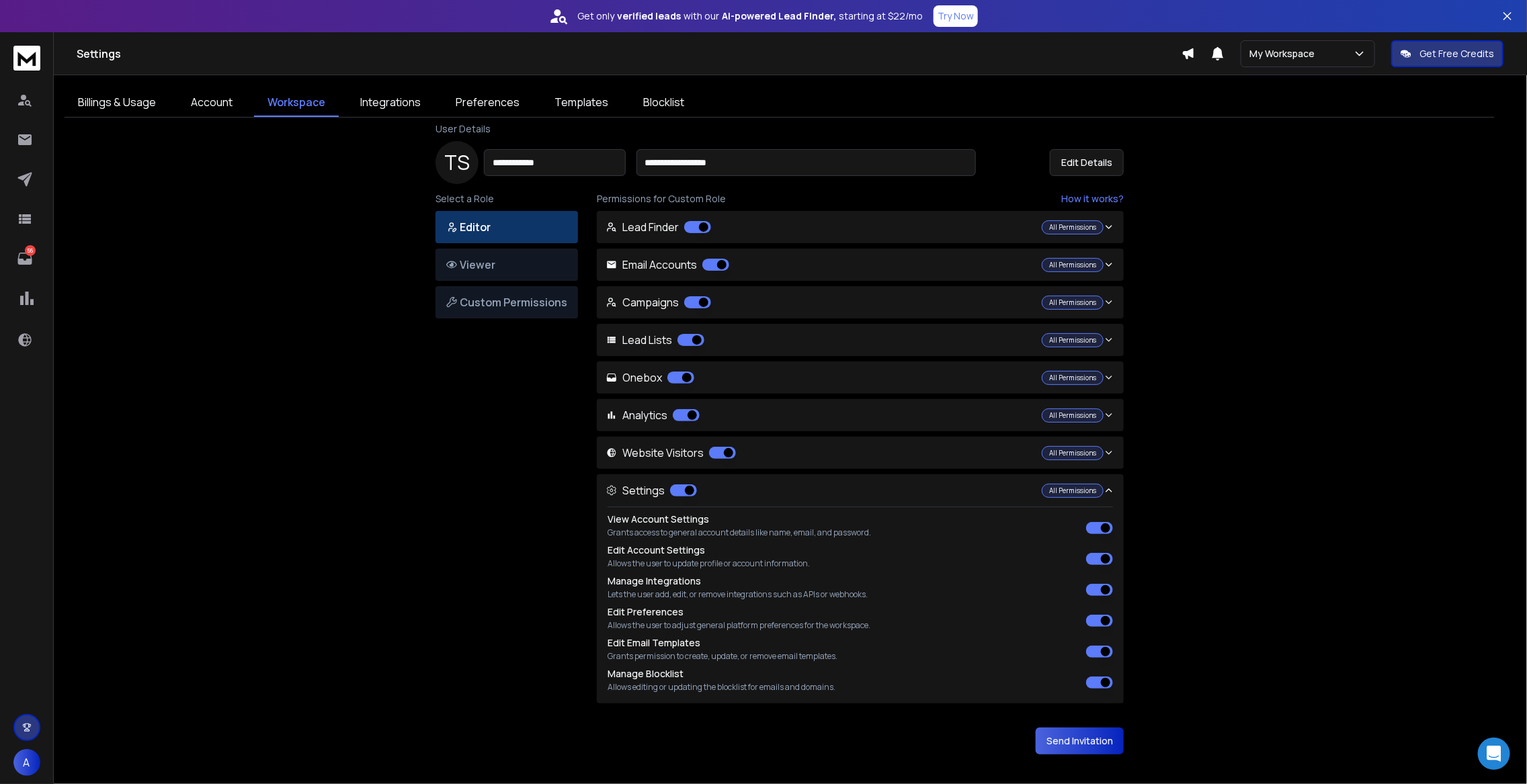
click at [1068, 731] on button "Send Invitation" at bounding box center [1079, 741] width 88 height 27
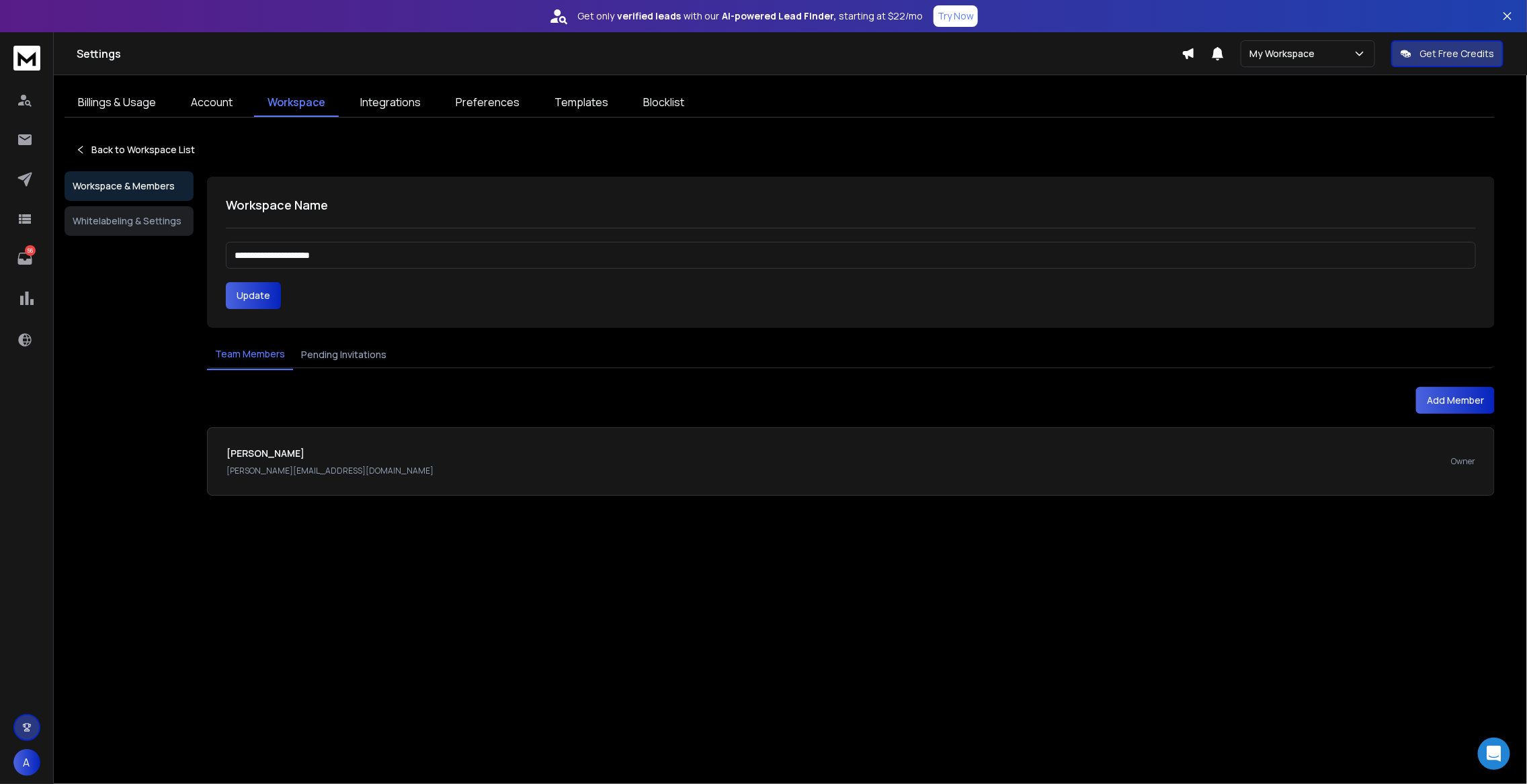
click at [438, 162] on div "Back to Workspace List" at bounding box center [780, 150] width 1430 height 27
click at [366, 370] on div "Team Members Pending Invitations Add Member [PERSON_NAME] [PERSON_NAME][EMAIL_A…" at bounding box center [851, 419] width 1288 height 155
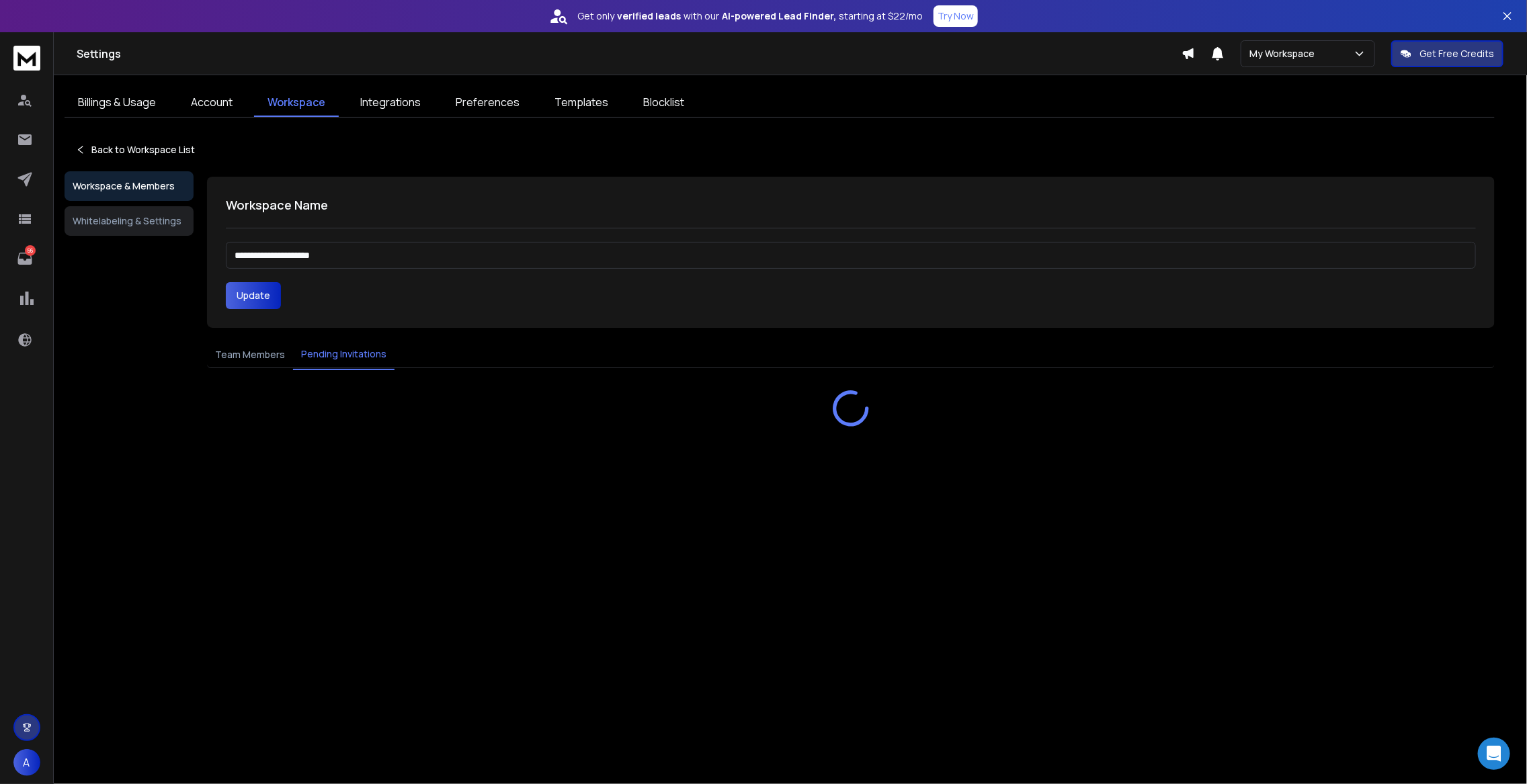
click at [363, 364] on button "Pending Invitations" at bounding box center [344, 355] width 102 height 31
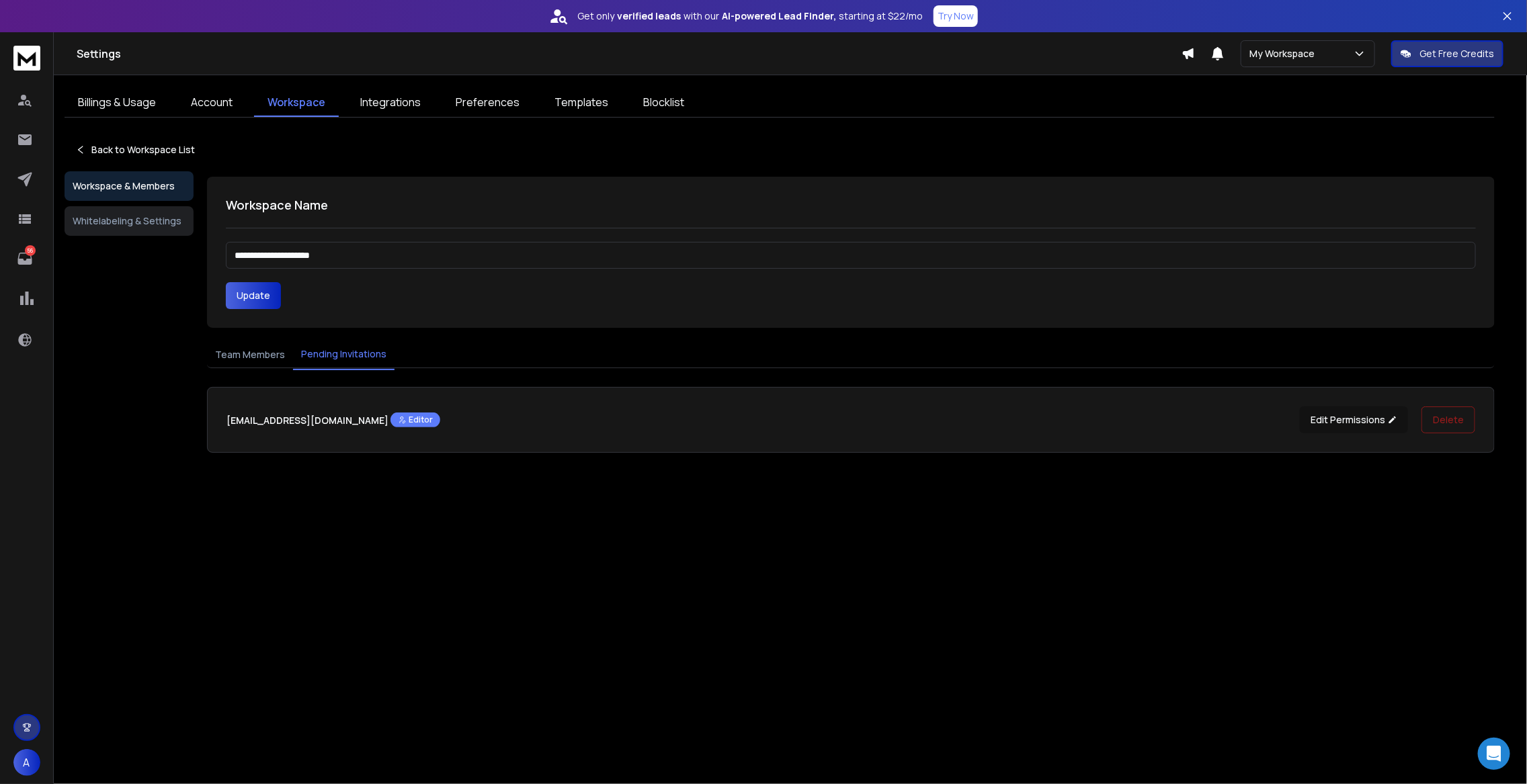
click at [253, 362] on button "Team Members" at bounding box center [250, 355] width 86 height 29
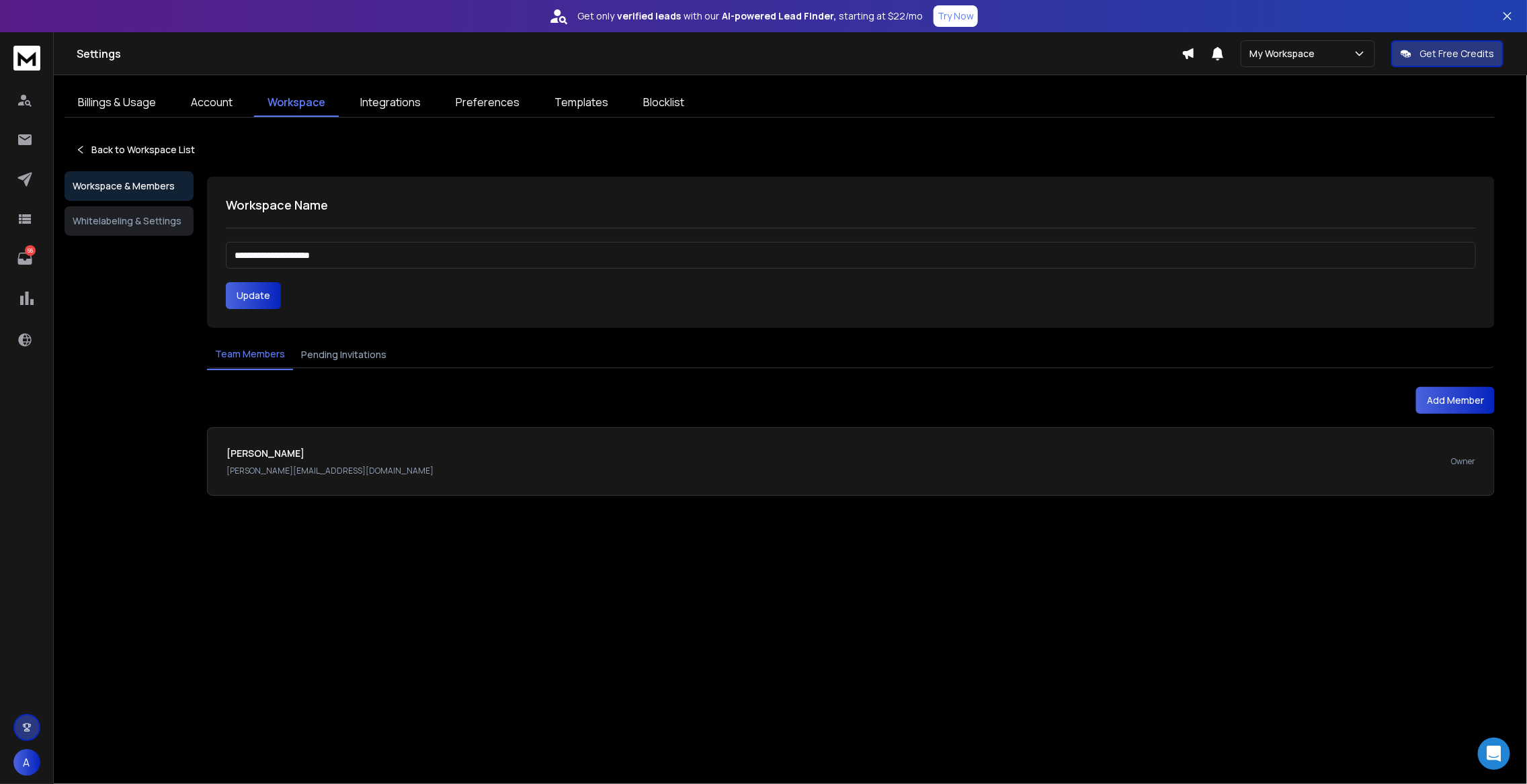
drag, startPoint x: 307, startPoint y: 375, endPoint x: 314, endPoint y: 369, distance: 9.2
click at [307, 375] on div "Team Members Pending Invitations Add Member [PERSON_NAME] [PERSON_NAME][EMAIL_A…" at bounding box center [851, 419] width 1288 height 155
click at [325, 353] on button "Pending Invitations" at bounding box center [344, 355] width 102 height 29
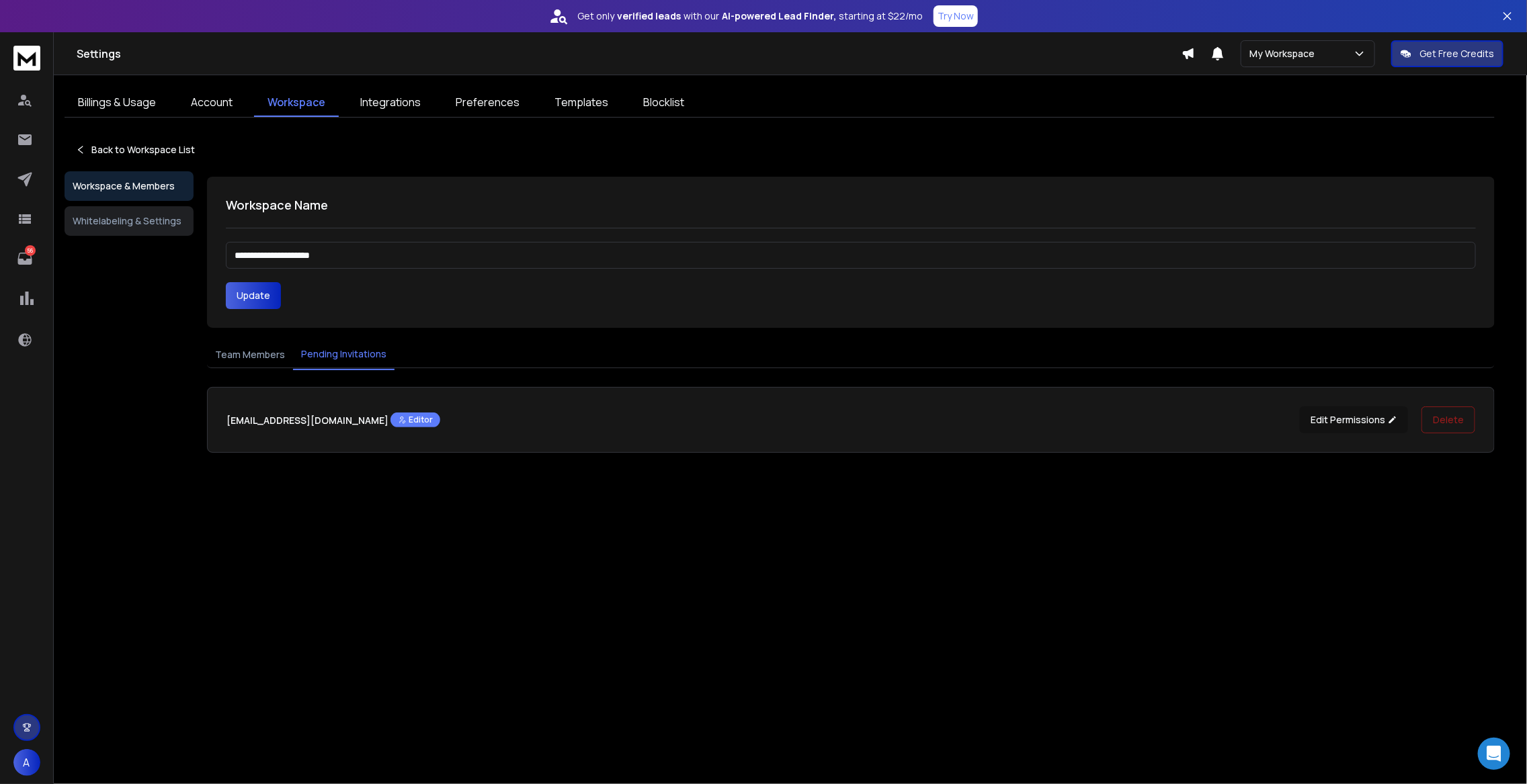
click at [1233, 338] on div "**********" at bounding box center [851, 314] width 1288 height 276
